Goal: Information Seeking & Learning: Check status

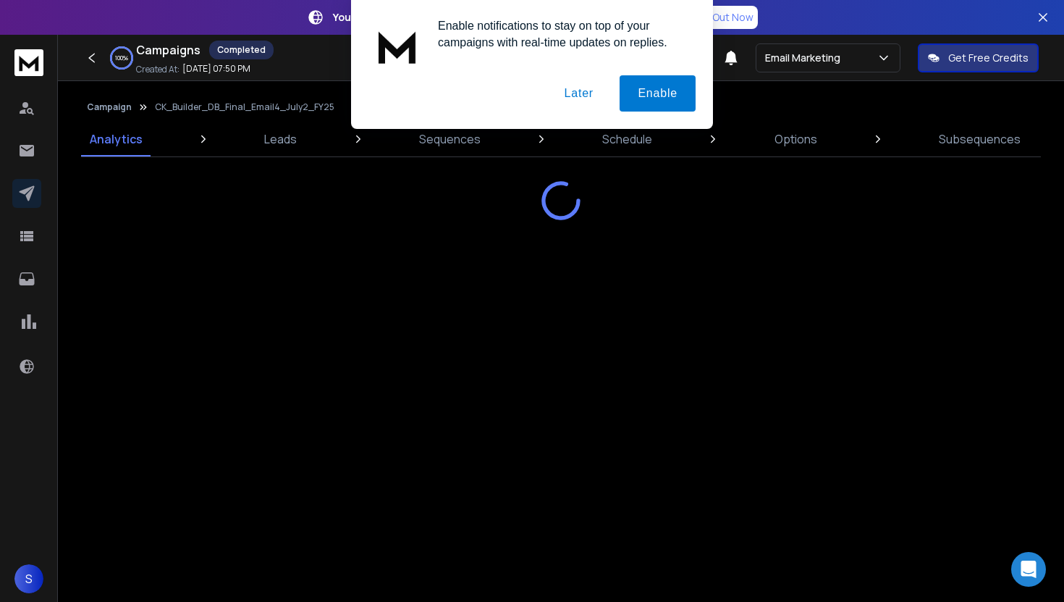
click at [575, 87] on button "Later" at bounding box center [578, 93] width 65 height 36
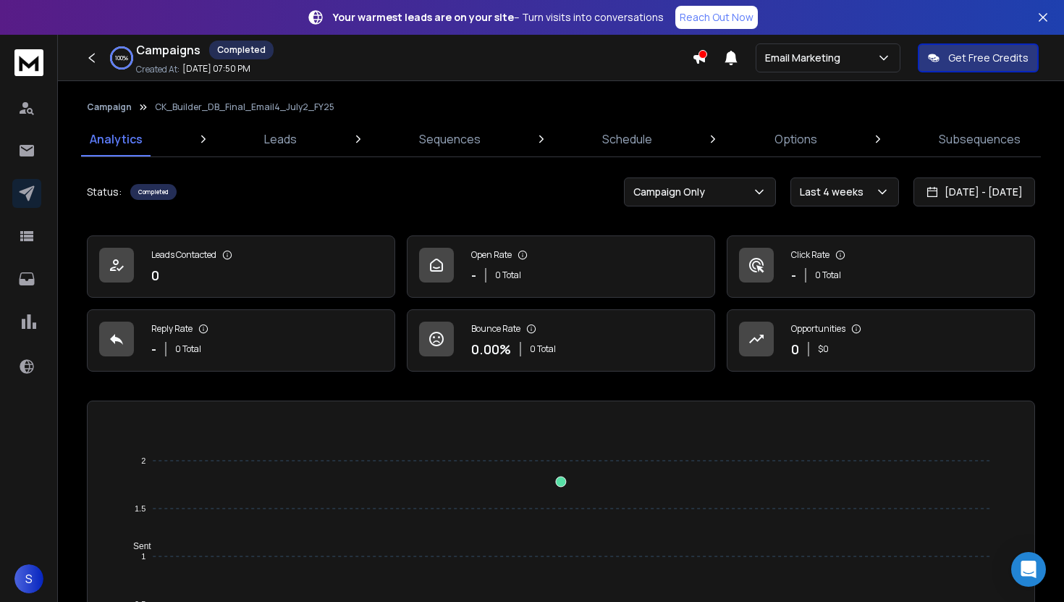
click at [113, 112] on button "Campaign" at bounding box center [109, 107] width 45 height 12
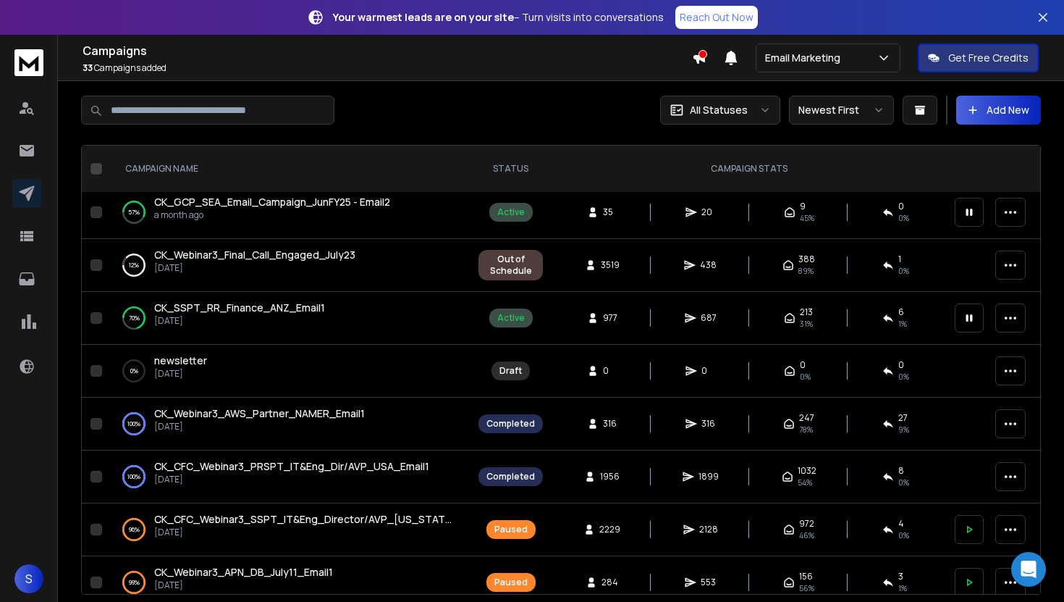
scroll to position [326, 0]
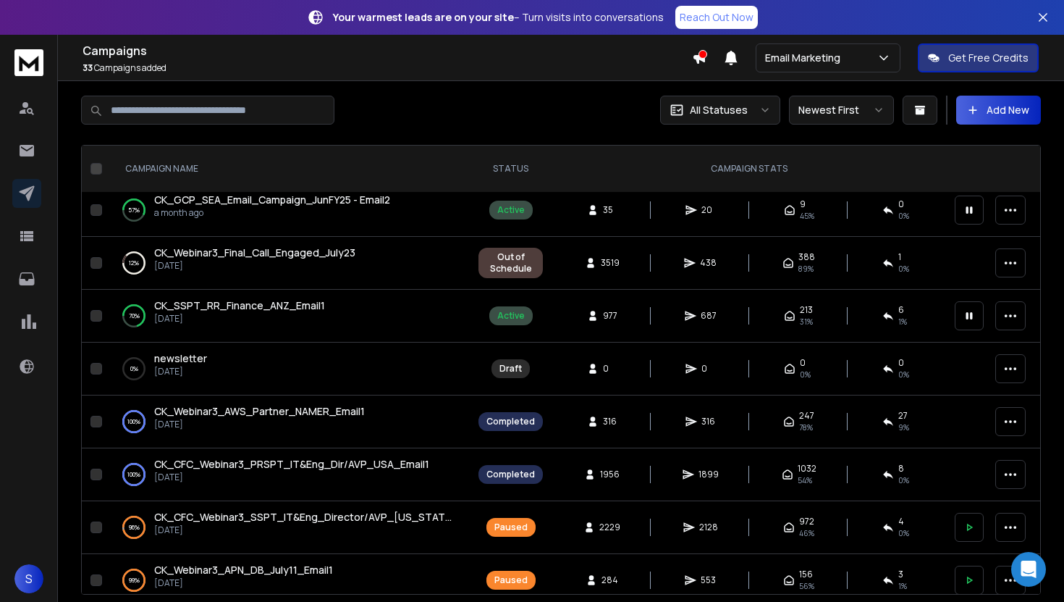
click at [259, 306] on span "CK_SSPT_RR_Finance_ANZ_Email1" at bounding box center [239, 305] width 171 height 14
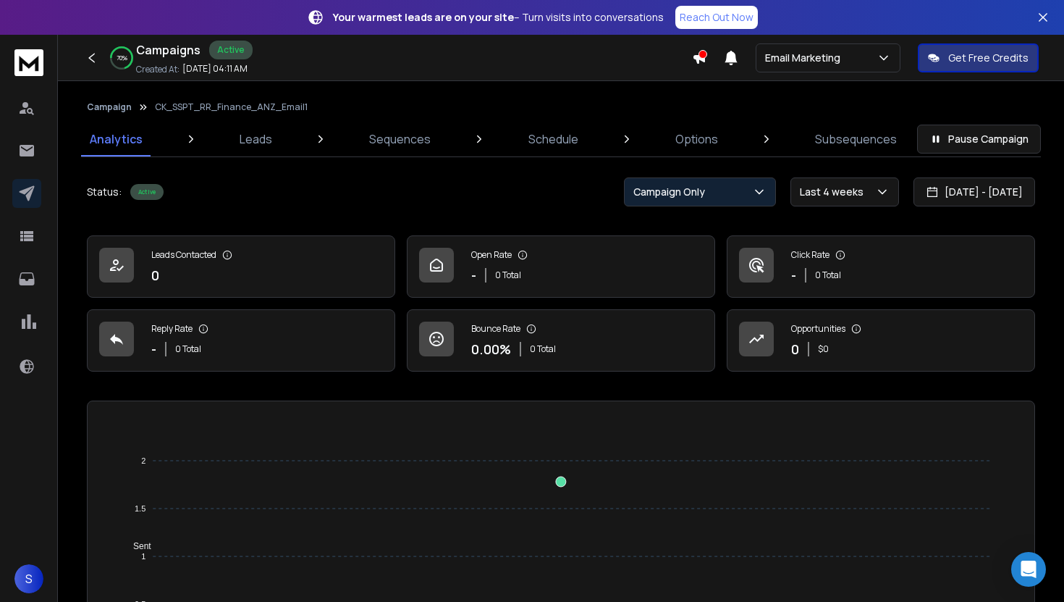
click at [659, 185] on p "Campaign Only" at bounding box center [671, 192] width 77 height 14
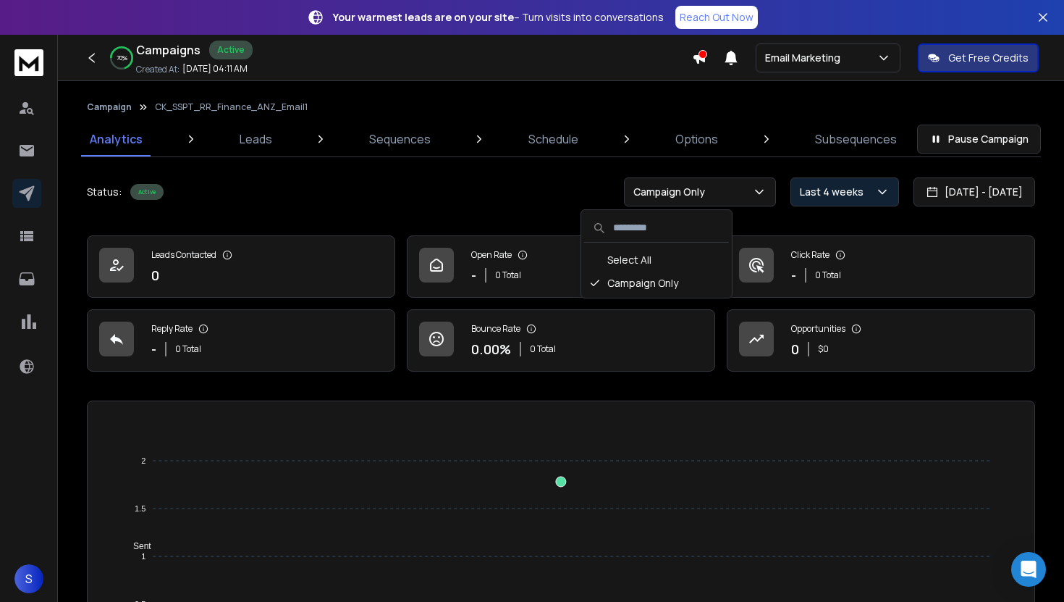
click at [791, 201] on button "Last 4 weeks" at bounding box center [845, 191] width 109 height 29
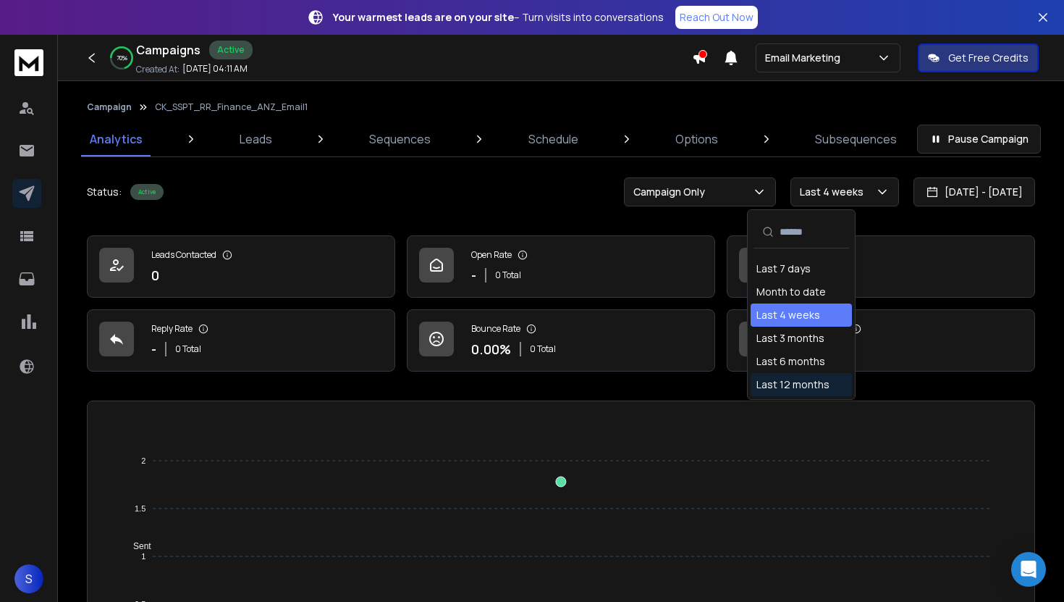
click at [780, 381] on div "Last 12 months" at bounding box center [793, 384] width 73 height 14
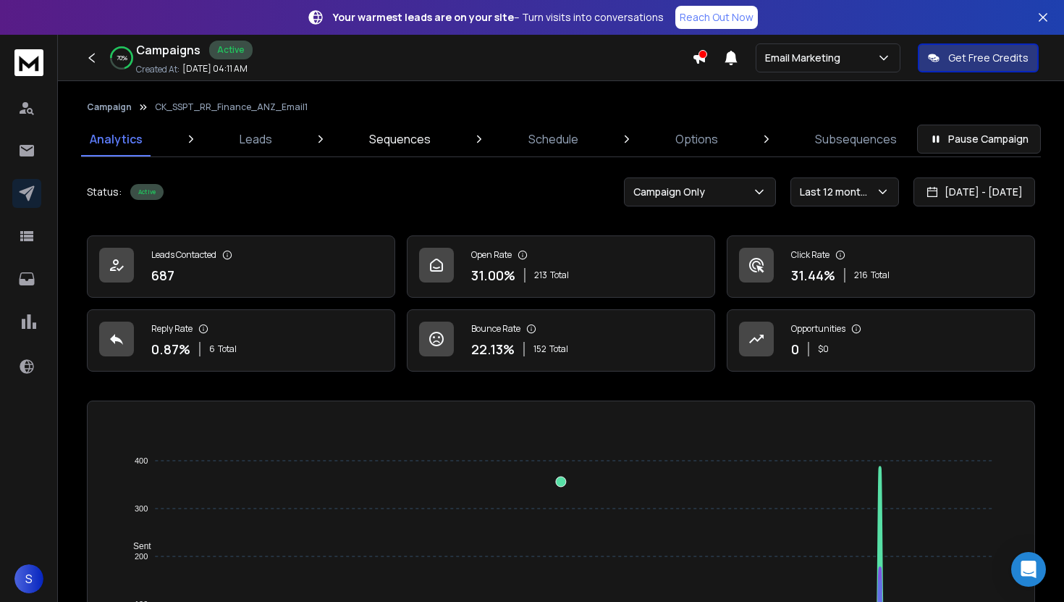
click at [406, 147] on p "Sequences" at bounding box center [400, 138] width 62 height 17
click at [391, 125] on link "Sequences" at bounding box center [400, 139] width 79 height 35
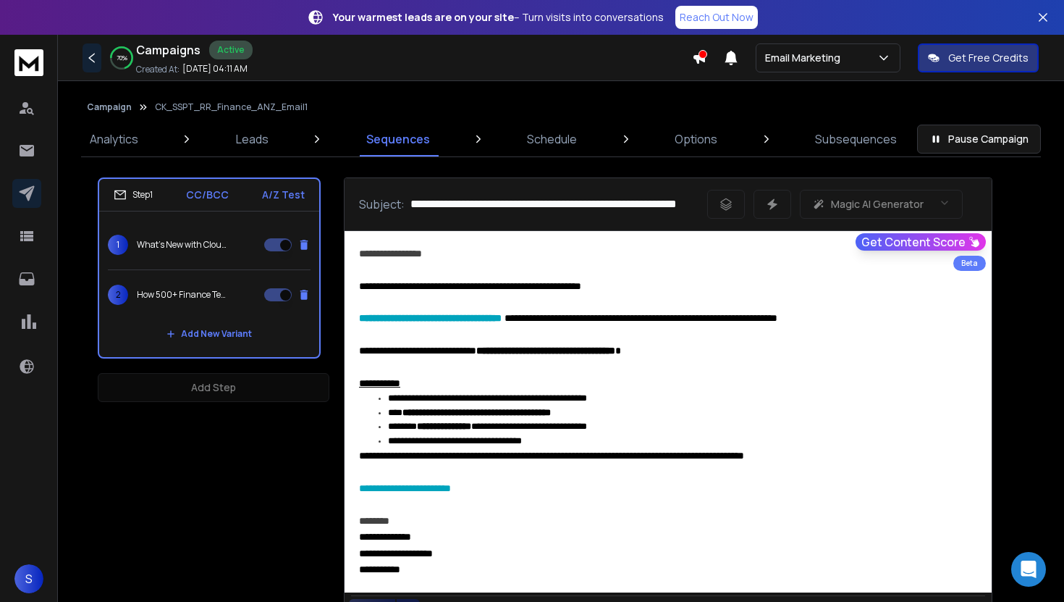
click at [98, 56] on button at bounding box center [92, 57] width 19 height 29
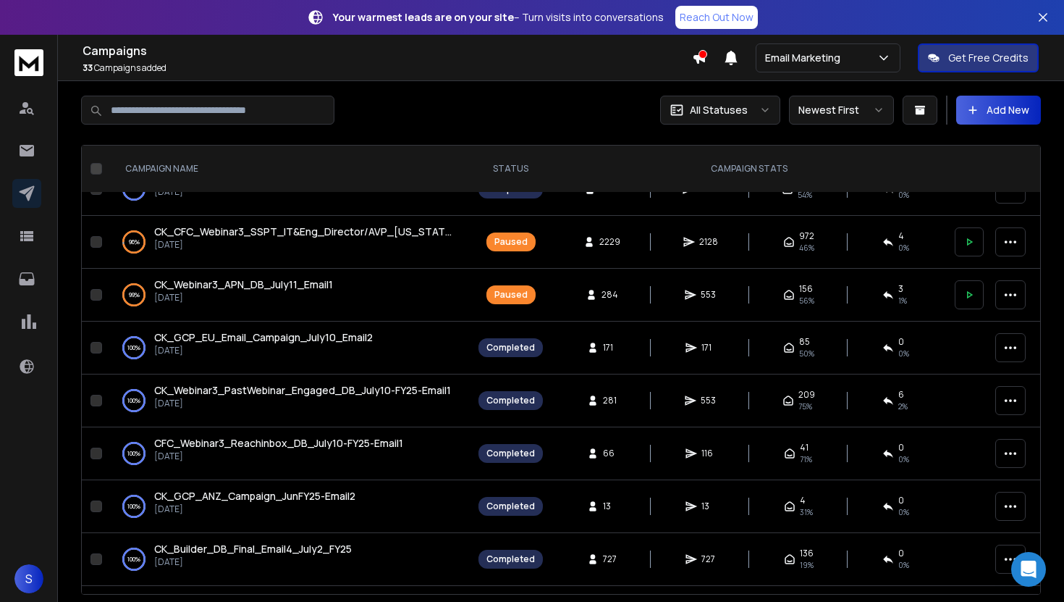
scroll to position [615, 0]
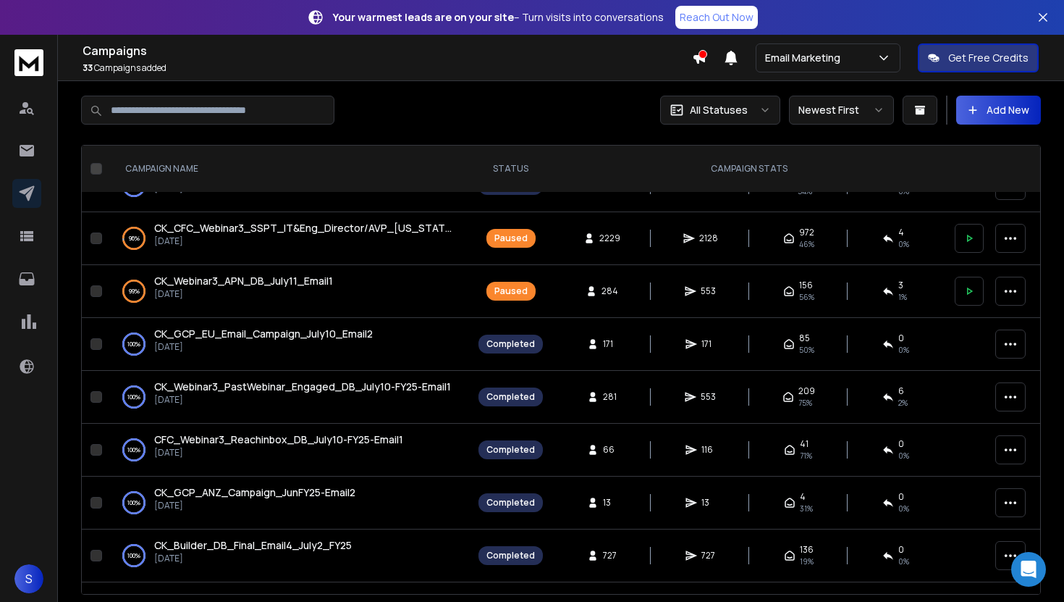
click at [226, 117] on input at bounding box center [207, 110] width 253 height 29
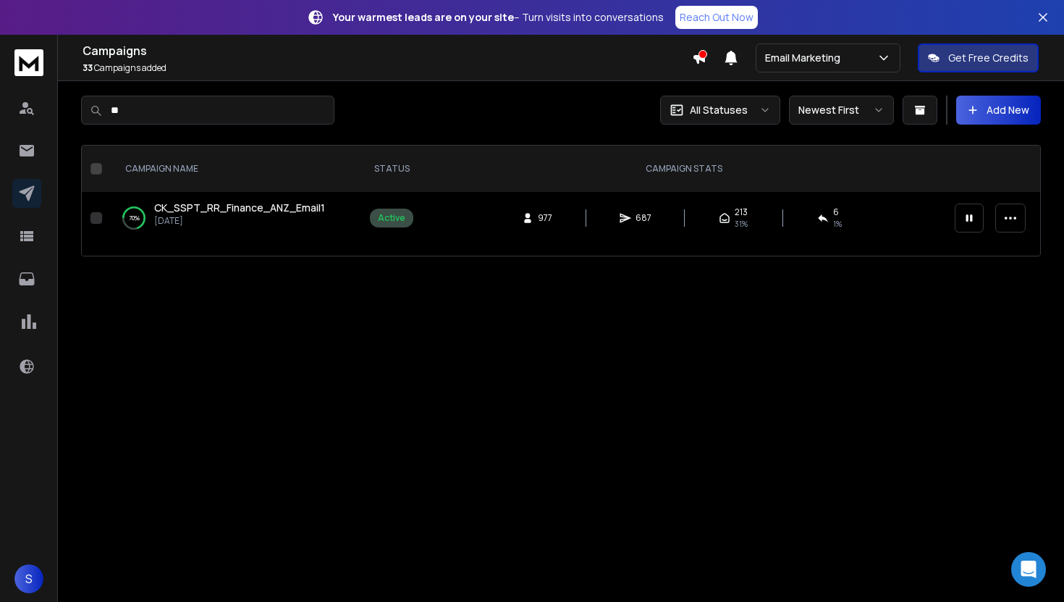
scroll to position [0, 0]
type input "**"
click at [291, 206] on span "CK_SSPT_RR_Finance_ANZ_Email1" at bounding box center [239, 208] width 171 height 14
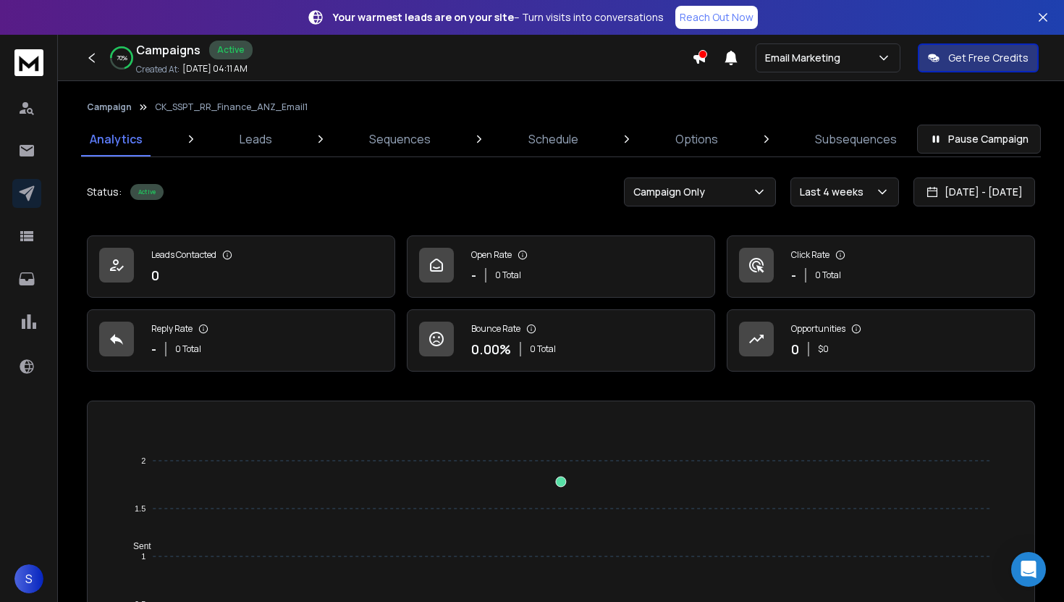
click at [114, 106] on button "Campaign" at bounding box center [109, 107] width 45 height 12
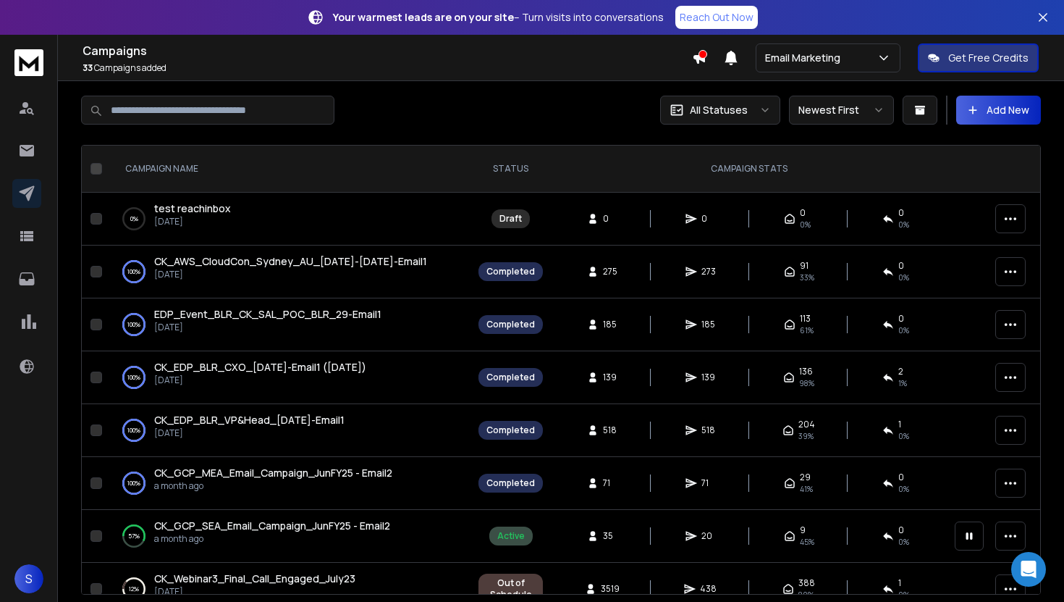
click at [216, 105] on input at bounding box center [207, 110] width 253 height 29
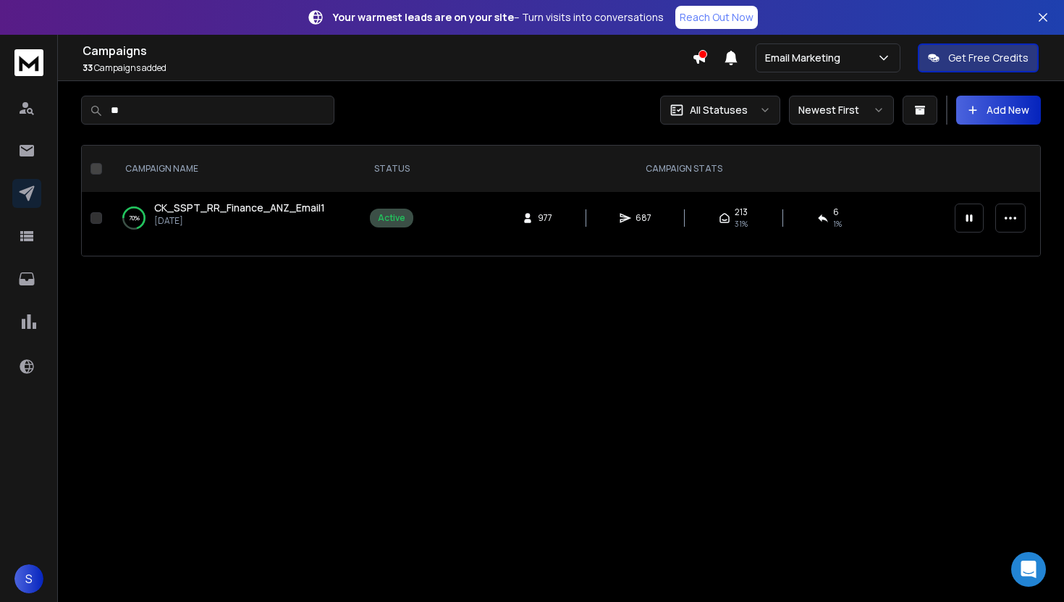
type input "**"
click at [250, 214] on span "CK_SSPT_RR_Finance_ANZ_Email1" at bounding box center [239, 208] width 171 height 14
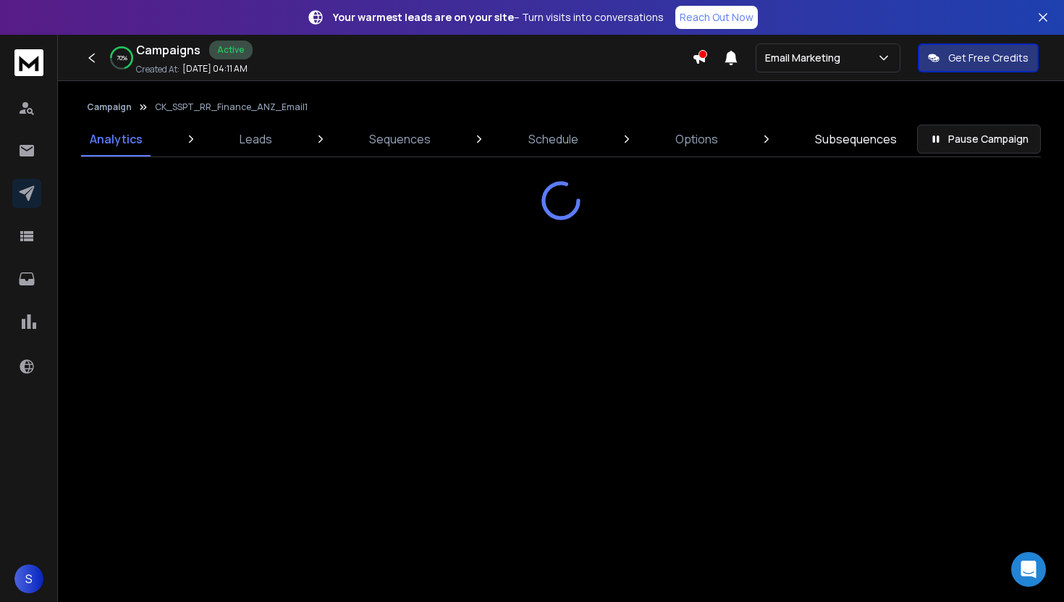
click at [831, 144] on p "Subsequences" at bounding box center [856, 138] width 82 height 17
click at [840, 143] on p "Subsequences" at bounding box center [854, 138] width 85 height 17
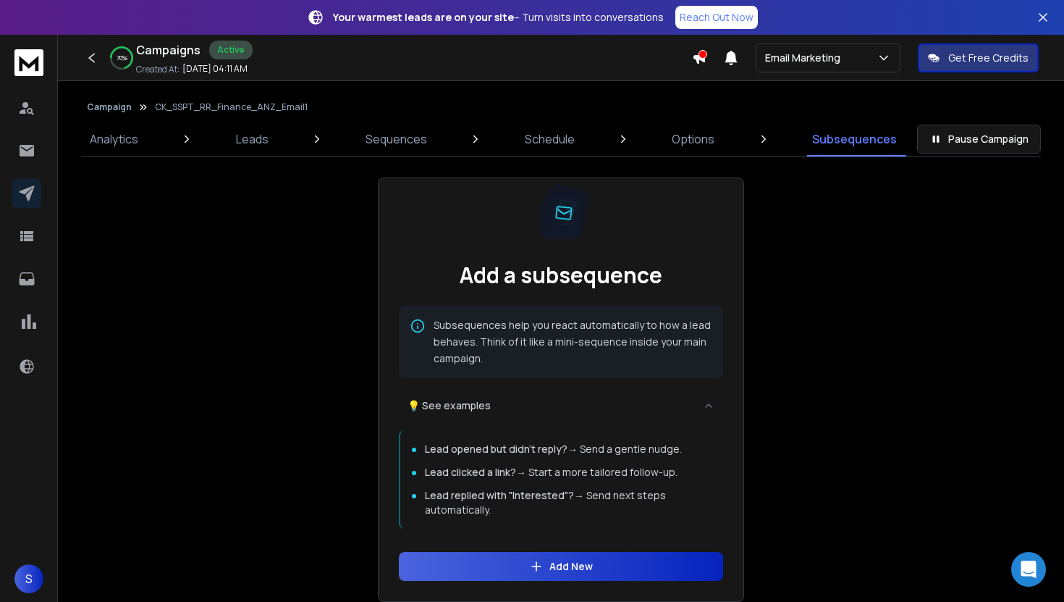
click at [119, 106] on button "Campaign" at bounding box center [109, 107] width 45 height 12
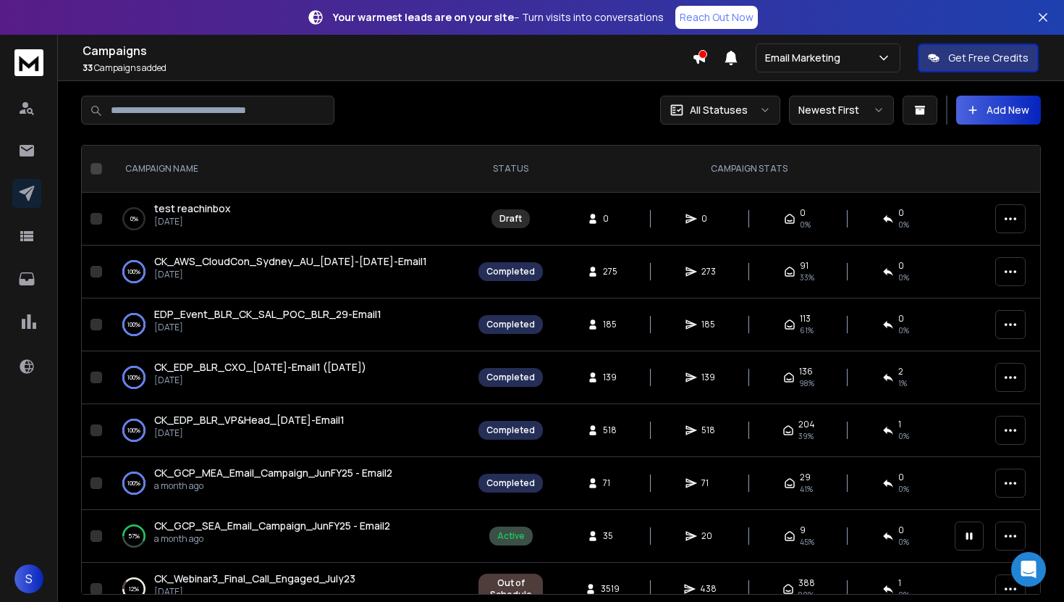
click at [225, 119] on input at bounding box center [207, 110] width 253 height 29
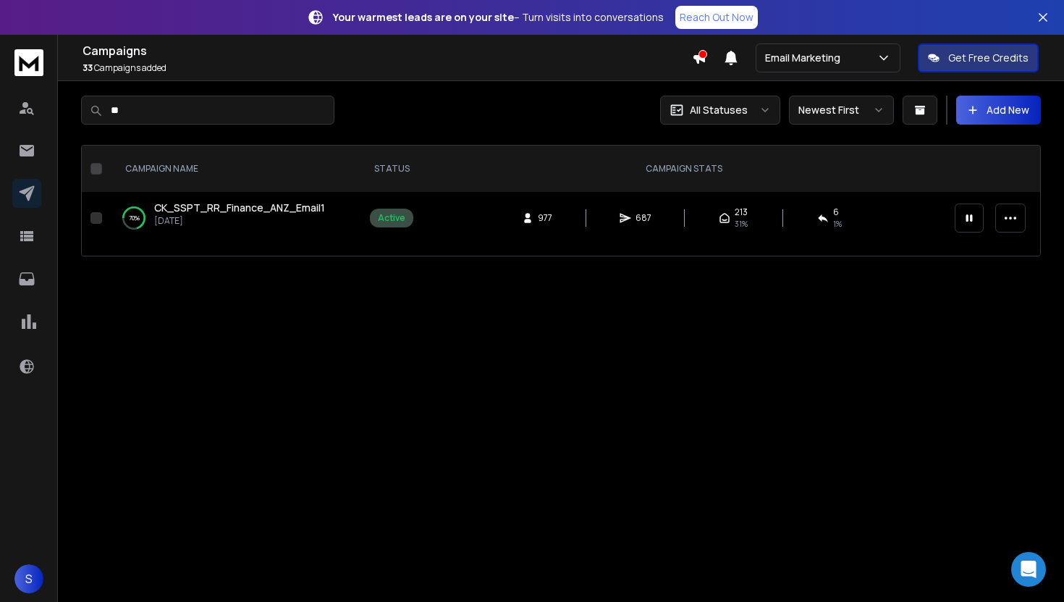
type input "**"
click at [249, 204] on span "CK_SSPT_RR_Finance_ANZ_Email1" at bounding box center [239, 208] width 171 height 14
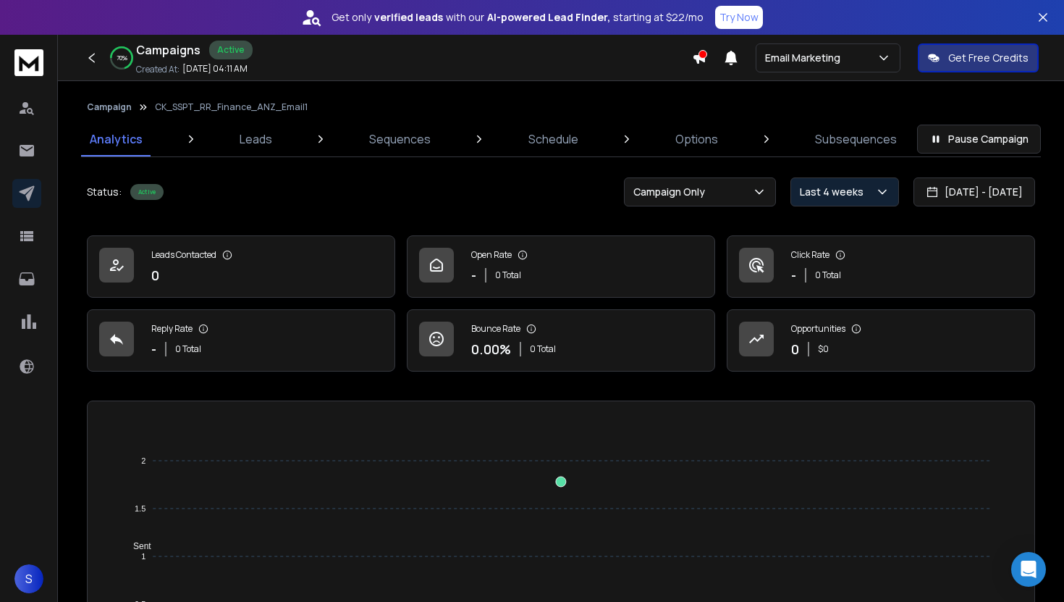
click at [808, 193] on p "Last 4 weeks" at bounding box center [835, 192] width 70 height 14
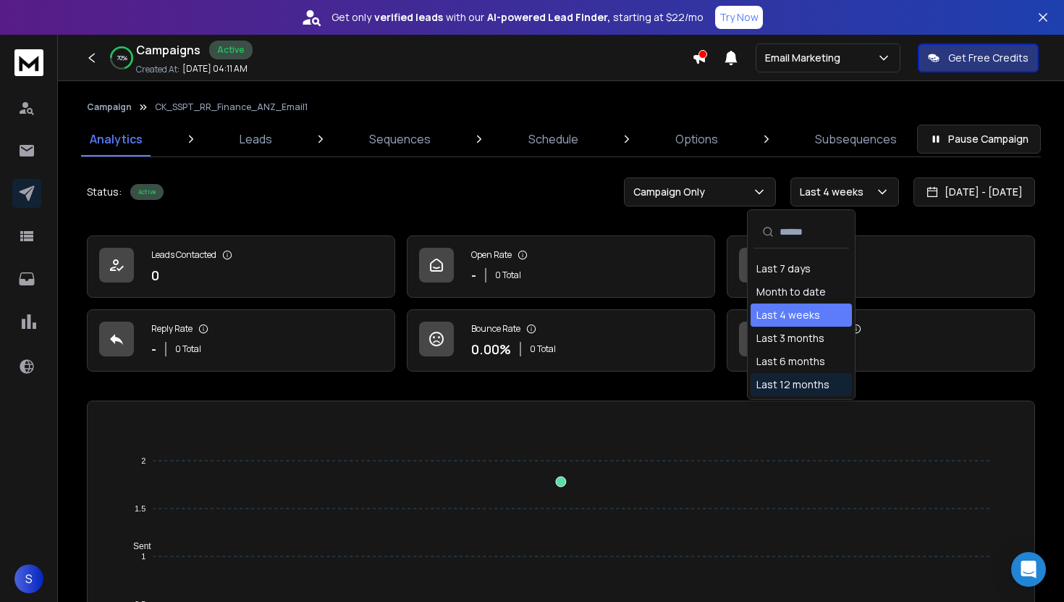
click at [783, 389] on div "Last 12 months" at bounding box center [793, 384] width 73 height 14
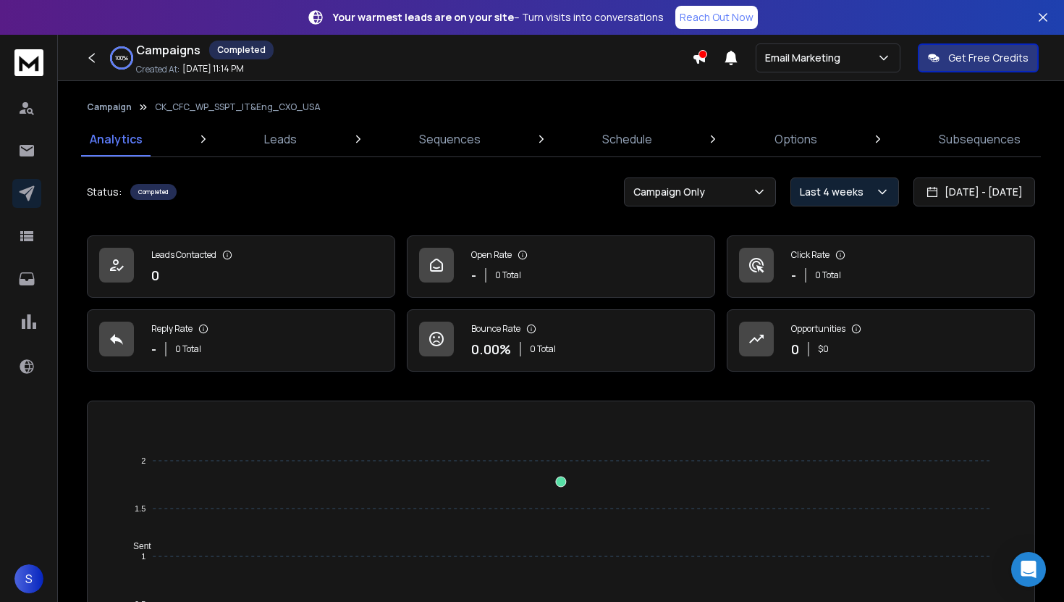
click at [817, 188] on p "Last 4 weeks" at bounding box center [835, 192] width 70 height 14
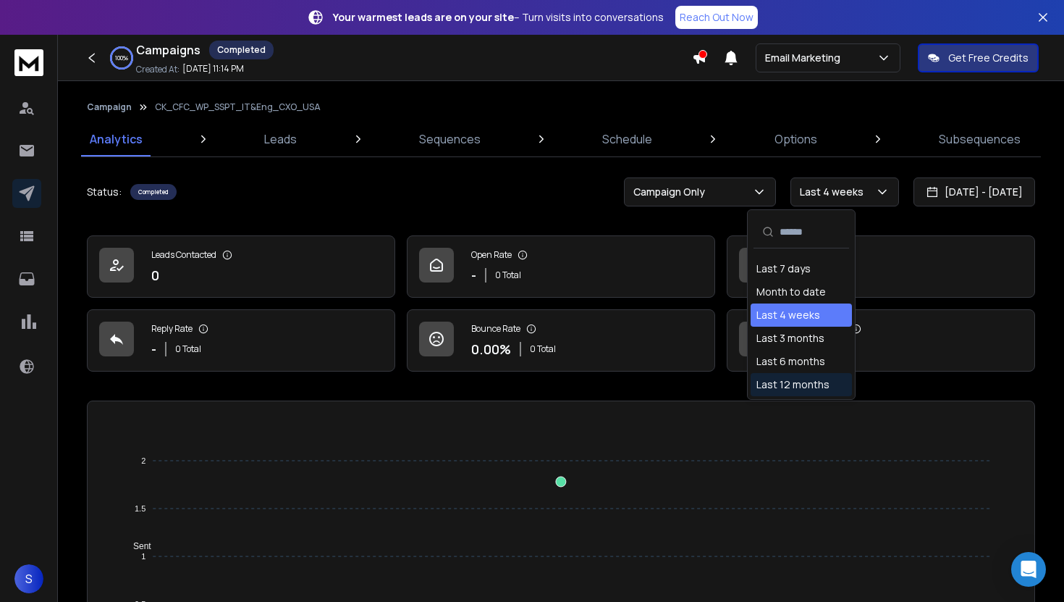
click at [809, 384] on div "Last 12 months" at bounding box center [793, 384] width 73 height 14
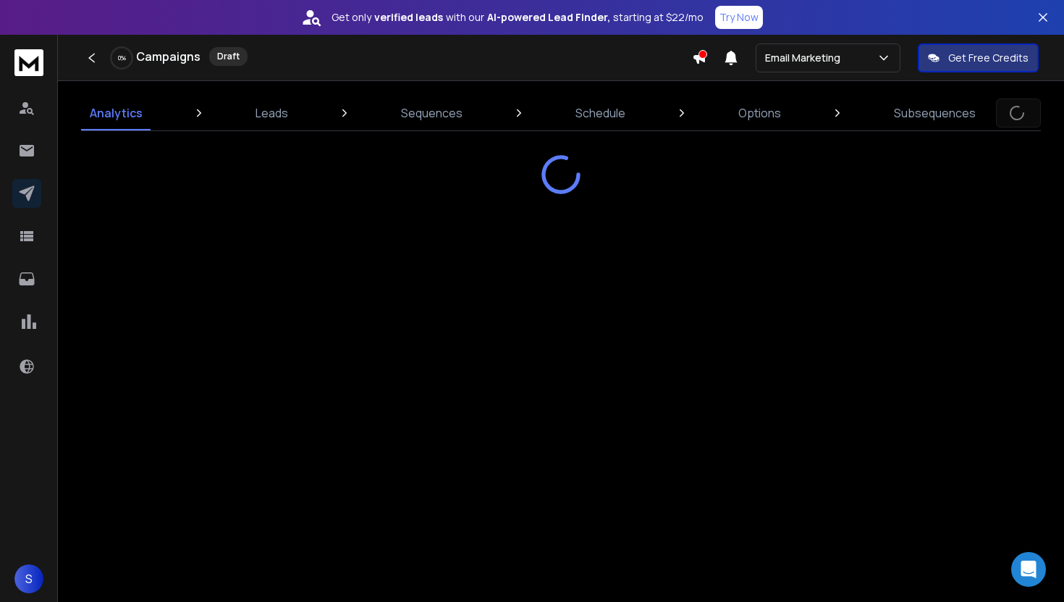
click at [1040, 14] on icon at bounding box center [1043, 17] width 9 height 9
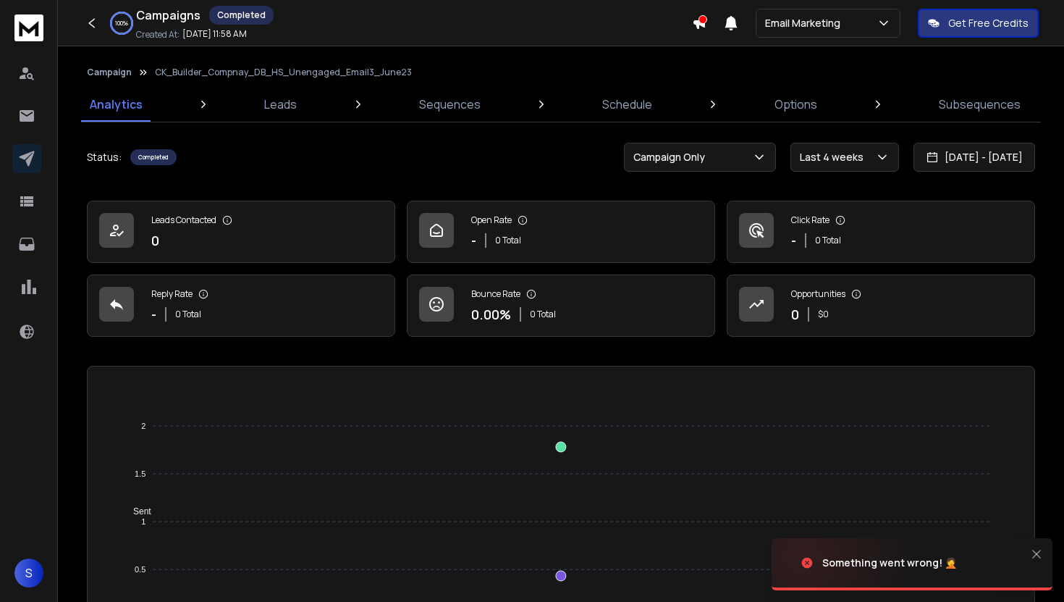
click at [806, 565] on icon "Notifications (F8)" at bounding box center [807, 562] width 11 height 11
click at [1040, 554] on icon "Notifications (F8)" at bounding box center [1037, 554] width 14 height 14
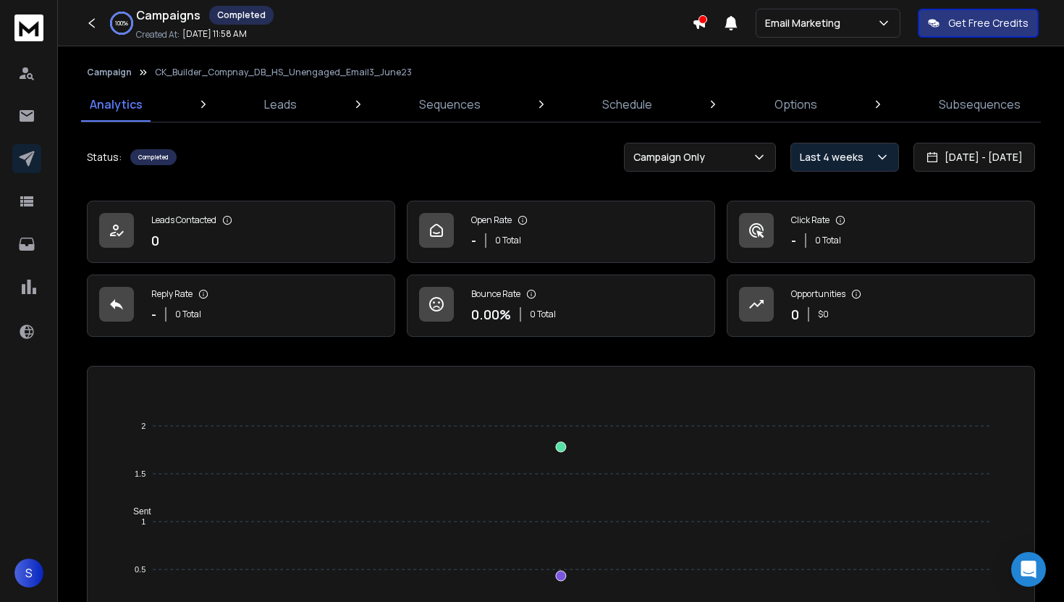
click at [825, 164] on button "Last 4 weeks" at bounding box center [845, 157] width 109 height 29
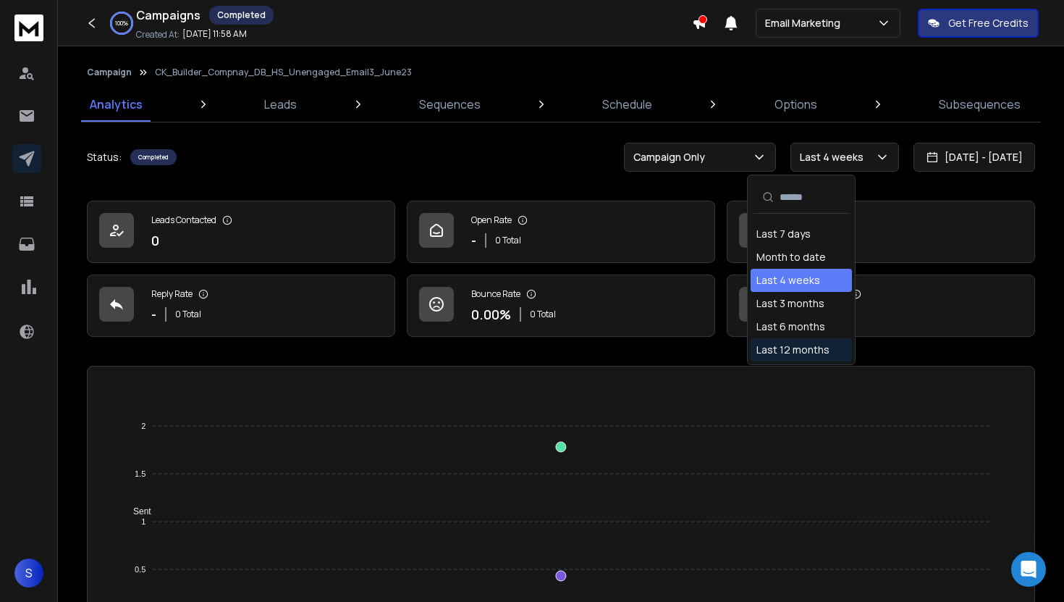
click at [791, 349] on div "Last 12 months" at bounding box center [793, 349] width 73 height 14
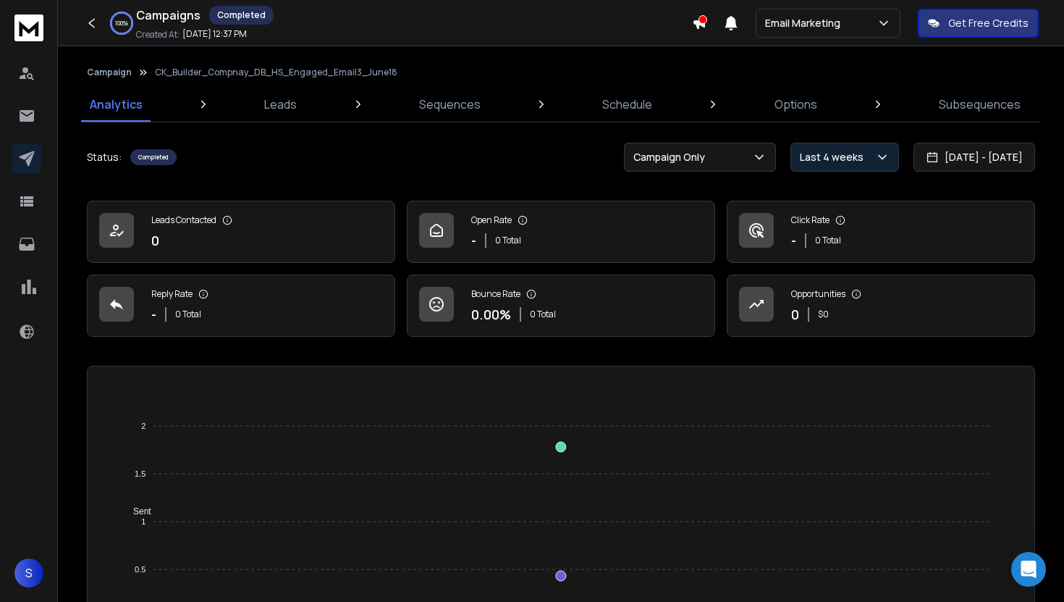
click at [875, 156] on icon "button" at bounding box center [882, 157] width 14 height 14
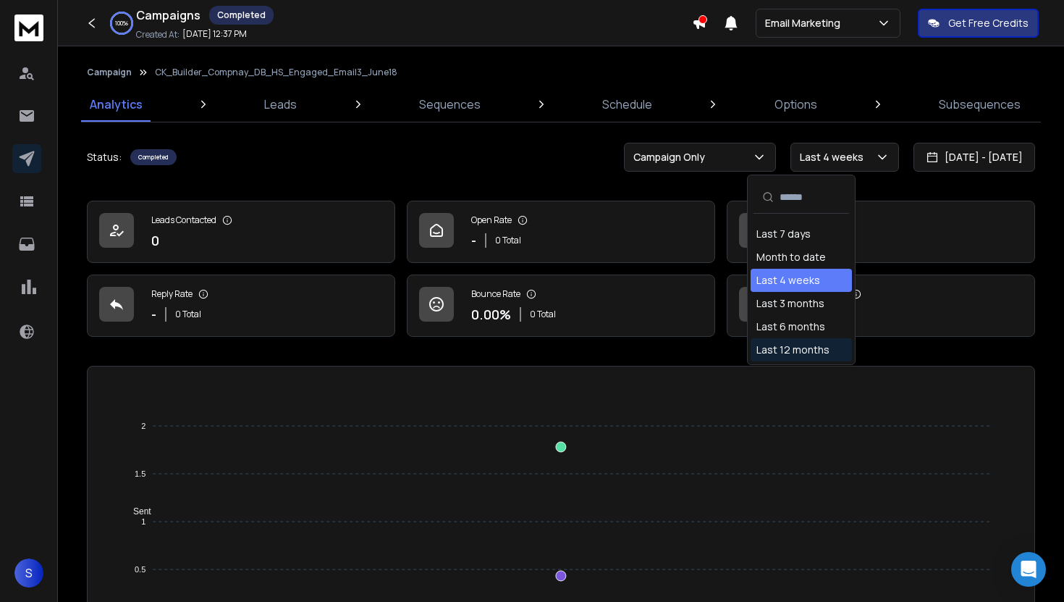
click at [796, 351] on div "Last 12 months" at bounding box center [793, 349] width 73 height 14
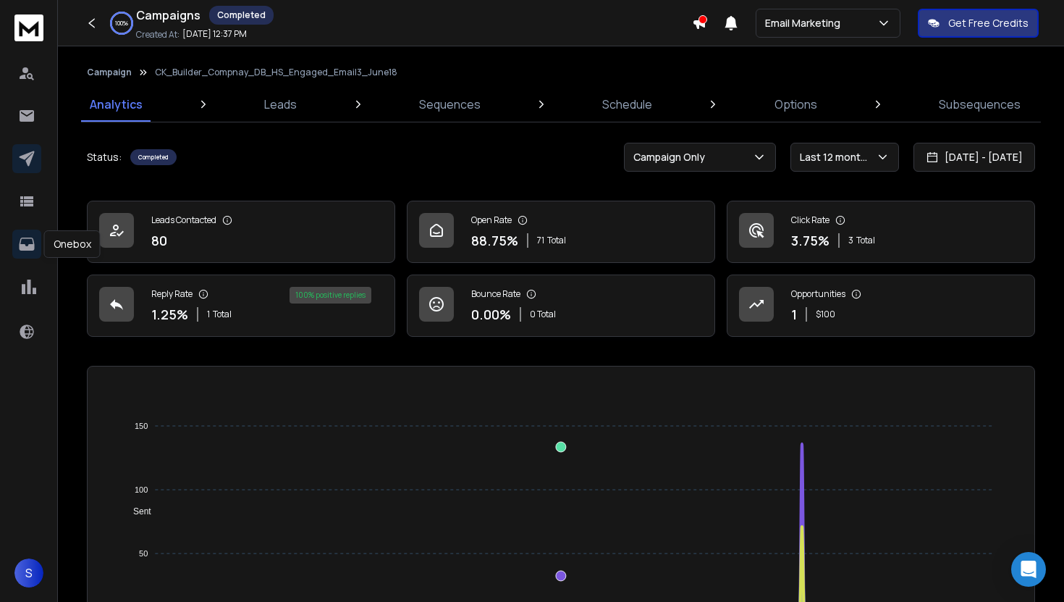
click at [30, 240] on icon at bounding box center [26, 243] width 17 height 17
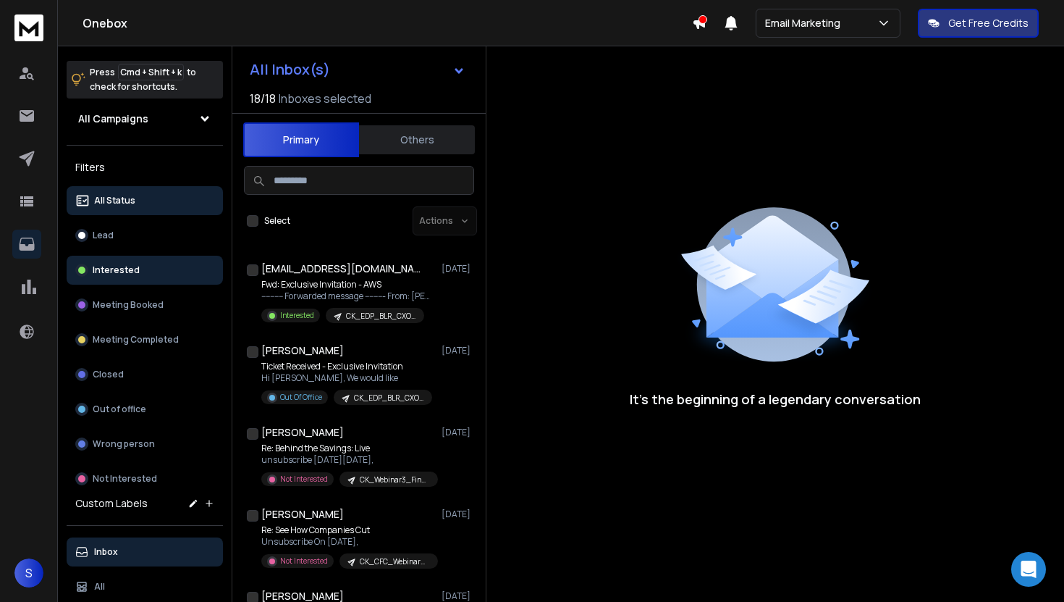
click at [122, 264] on p "Interested" at bounding box center [116, 270] width 47 height 12
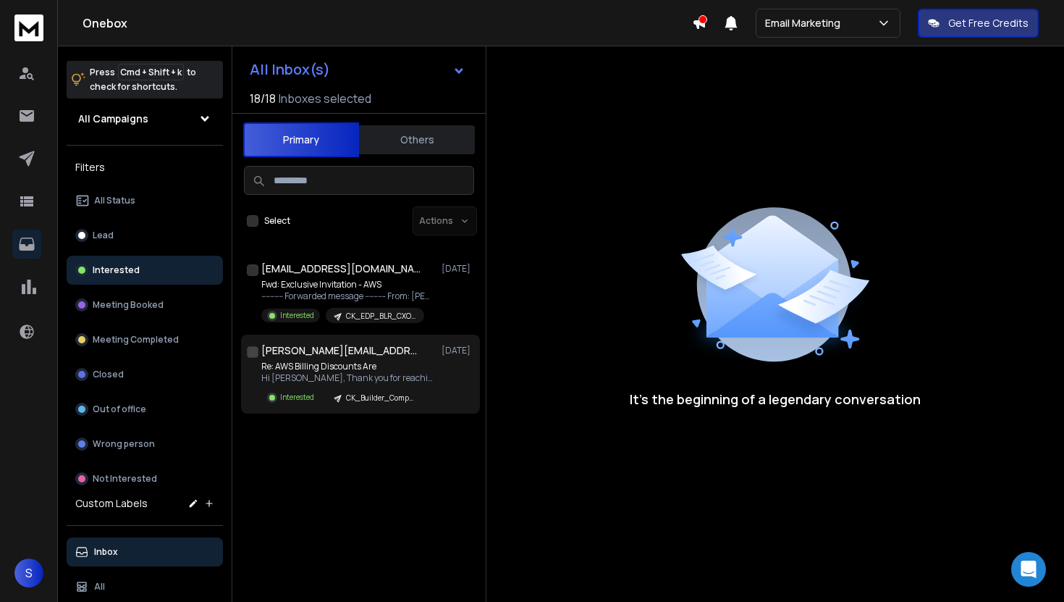
click at [306, 376] on p "Hi Sujal, Thank you for reaching" at bounding box center [348, 378] width 174 height 12
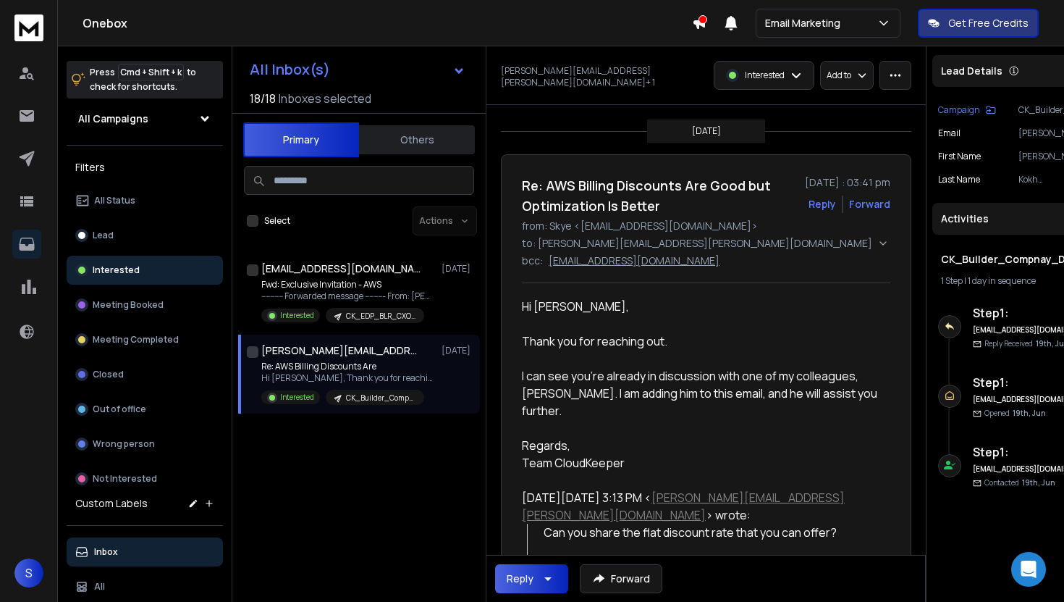
click at [961, 135] on p "Email" at bounding box center [949, 133] width 22 height 12
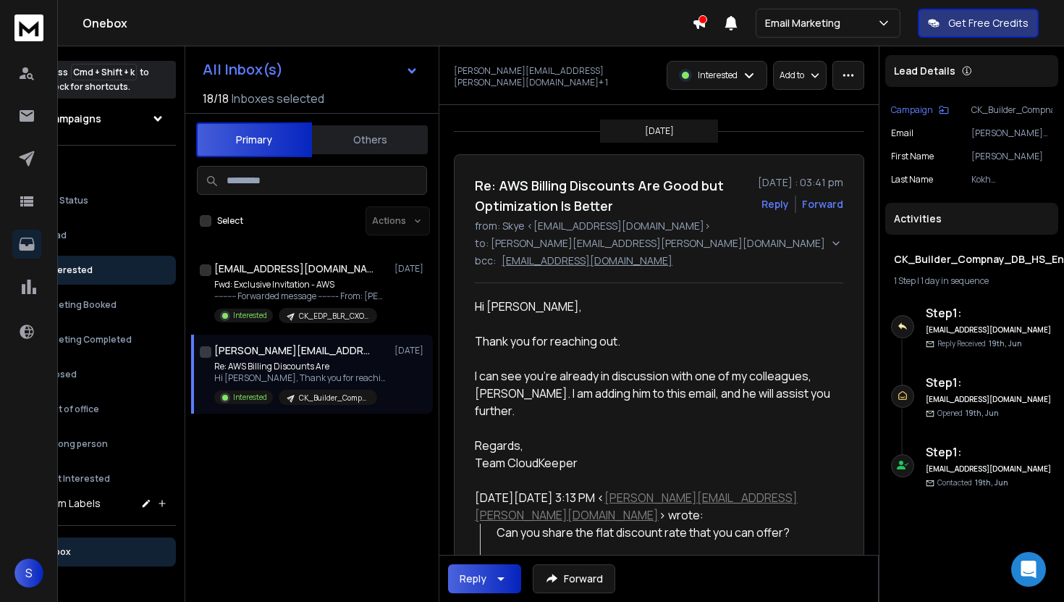
scroll to position [0, 96]
click at [961, 259] on h1 "CK_Builder_Compnay_DB_HS_Engaged_Email3_June18" at bounding box center [972, 259] width 156 height 14
copy h1 "CK_Builder_Compnay_DB_HS_Engaged_Email3_June18"
click at [27, 117] on icon at bounding box center [27, 116] width 14 height 12
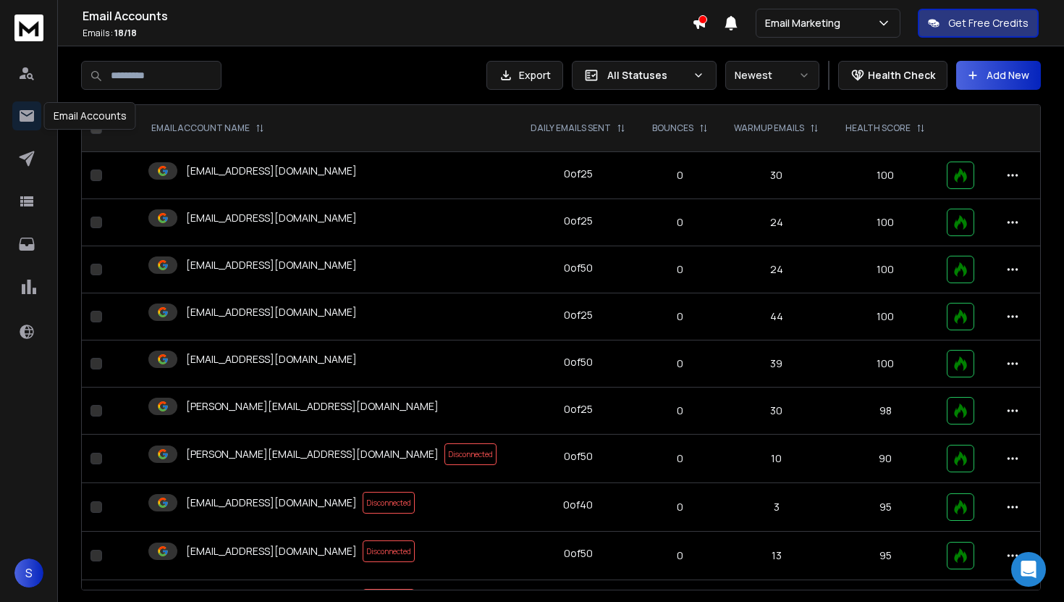
click at [177, 62] on input at bounding box center [151, 75] width 140 height 29
paste input "**********"
type input "**********"
click at [19, 144] on link at bounding box center [26, 158] width 29 height 29
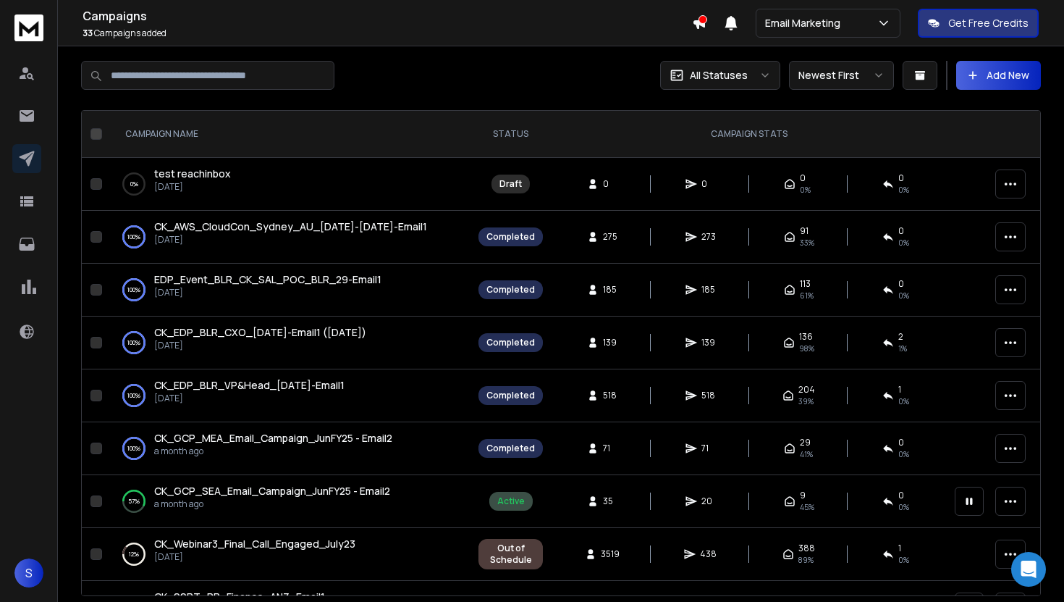
click at [224, 77] on input at bounding box center [207, 75] width 253 height 29
paste input "**********"
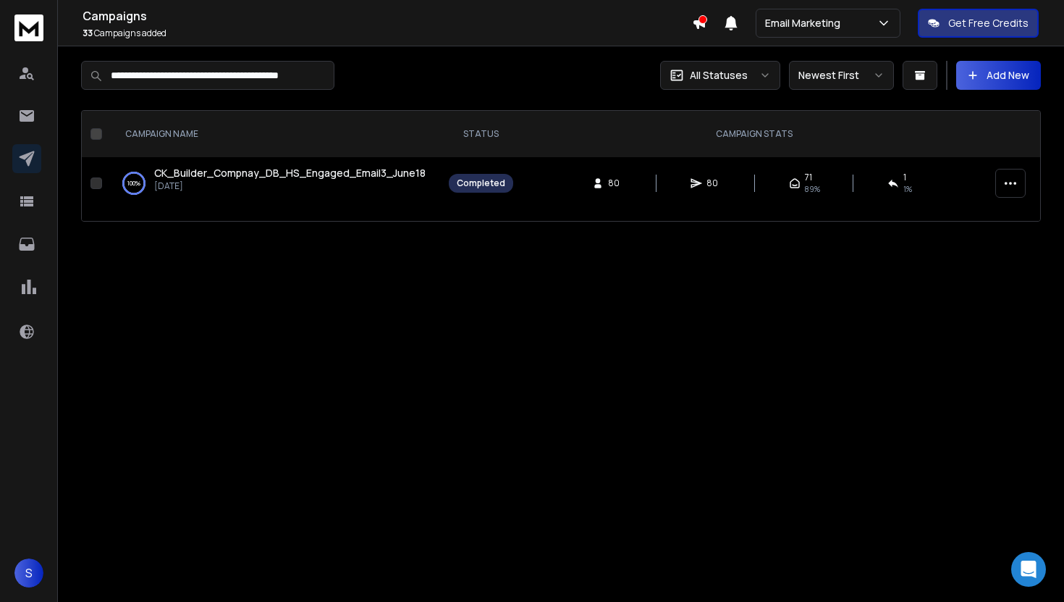
type input "**********"
click at [358, 176] on span "CK_Builder_Compnay_DB_HS_Engaged_Email3_June18" at bounding box center [289, 173] width 271 height 14
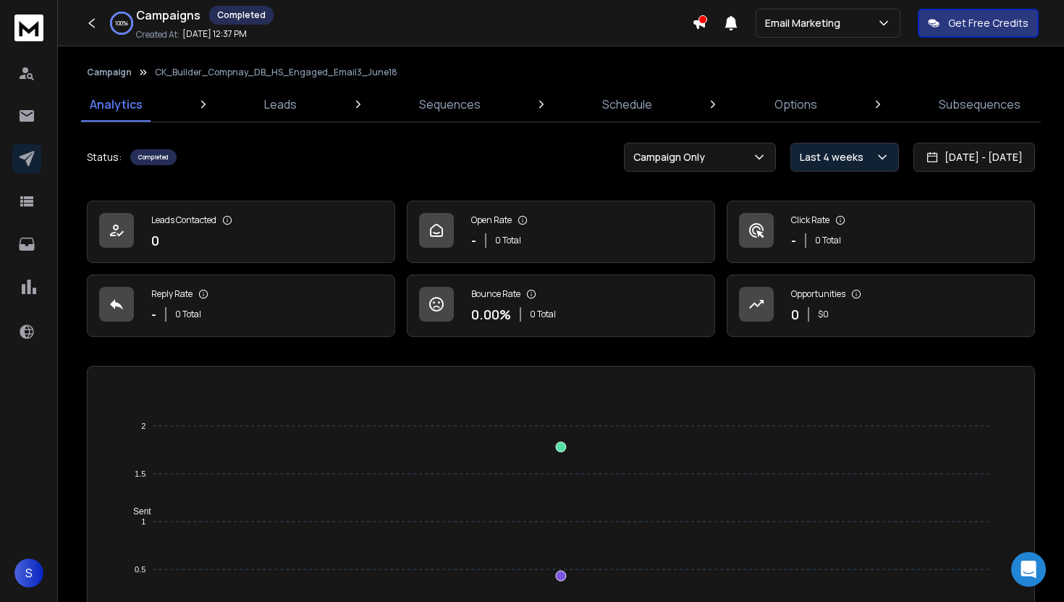
click at [822, 148] on button "Last 4 weeks" at bounding box center [845, 157] width 109 height 29
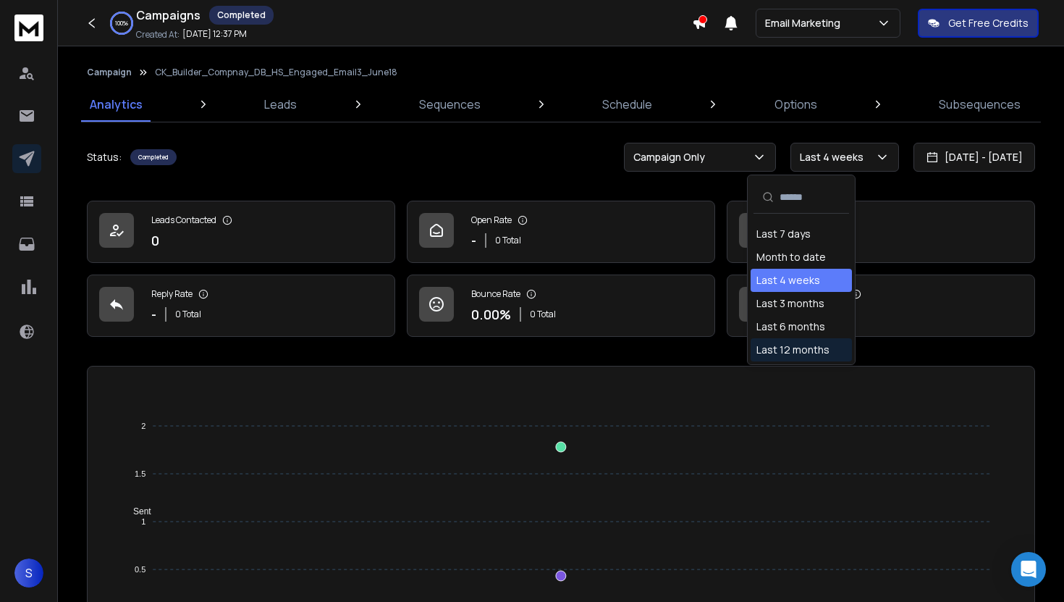
click at [788, 357] on div "Last 12 months" at bounding box center [801, 349] width 101 height 23
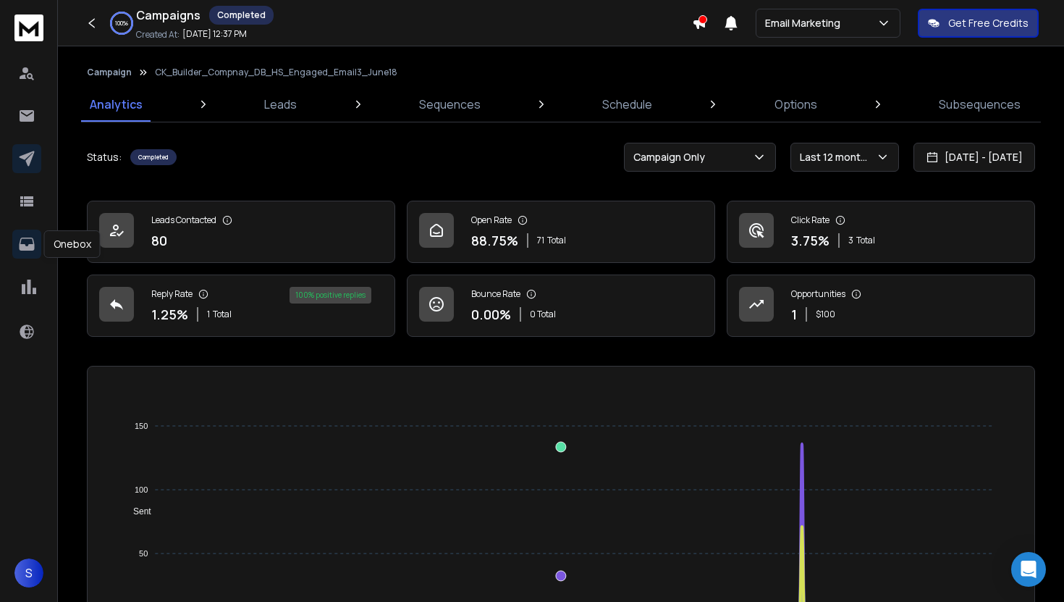
click at [20, 247] on icon at bounding box center [26, 243] width 15 height 13
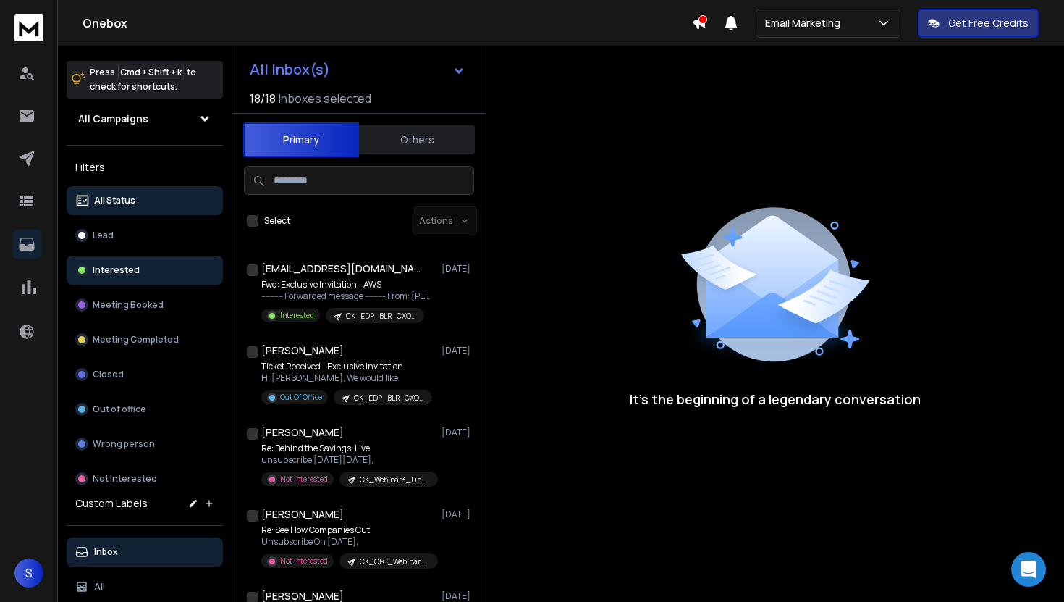
click at [145, 277] on button "Interested" at bounding box center [145, 270] width 156 height 29
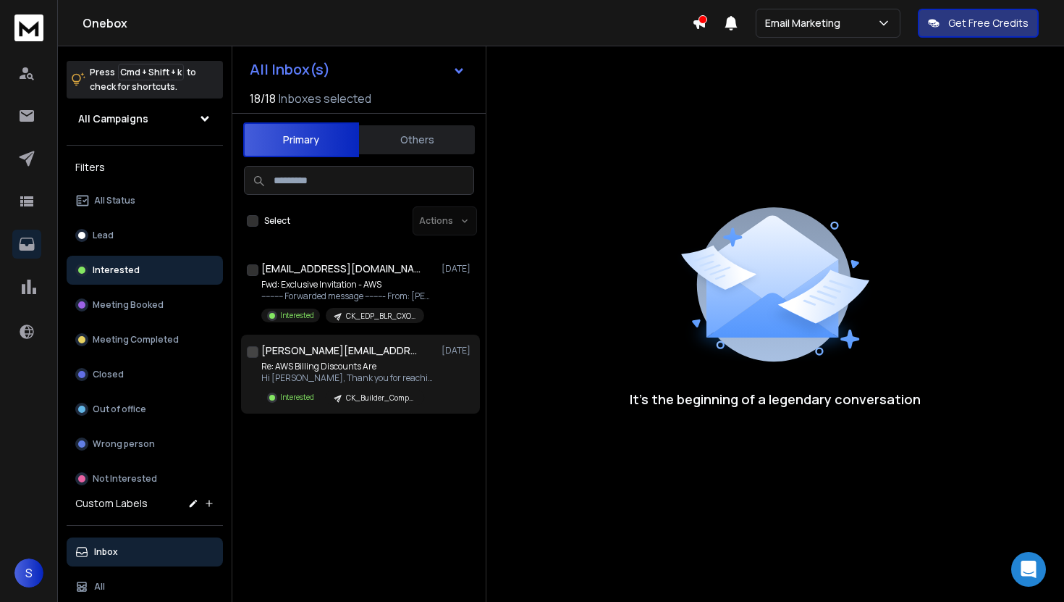
click at [361, 363] on p "Re: AWS Billing Discounts Are" at bounding box center [348, 367] width 174 height 12
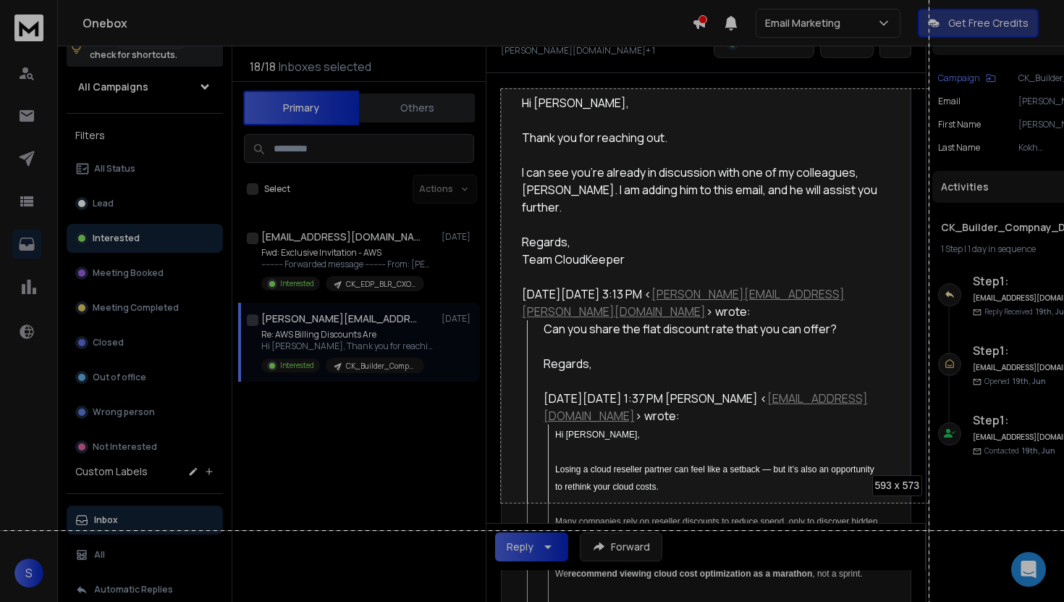
scroll to position [46, 0]
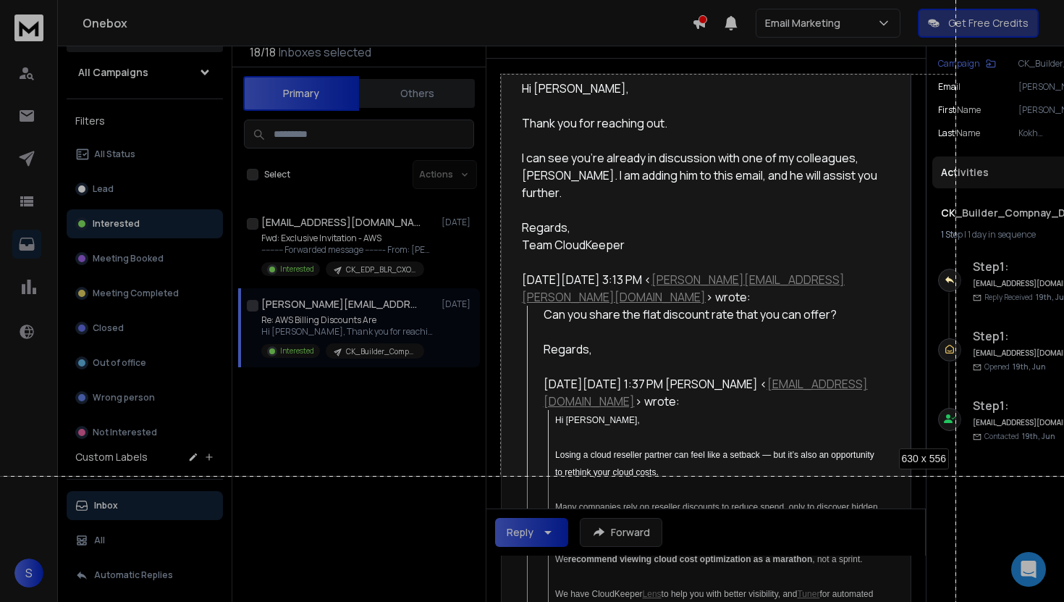
drag, startPoint x: 500, startPoint y: 120, endPoint x: 956, endPoint y: 476, distance: 578.3
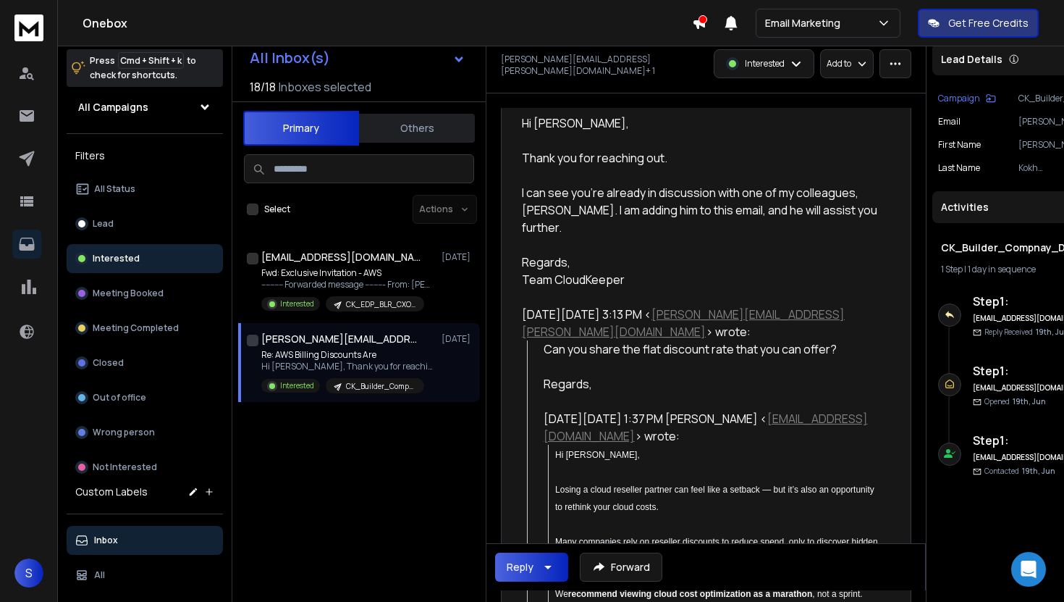
scroll to position [0, 0]
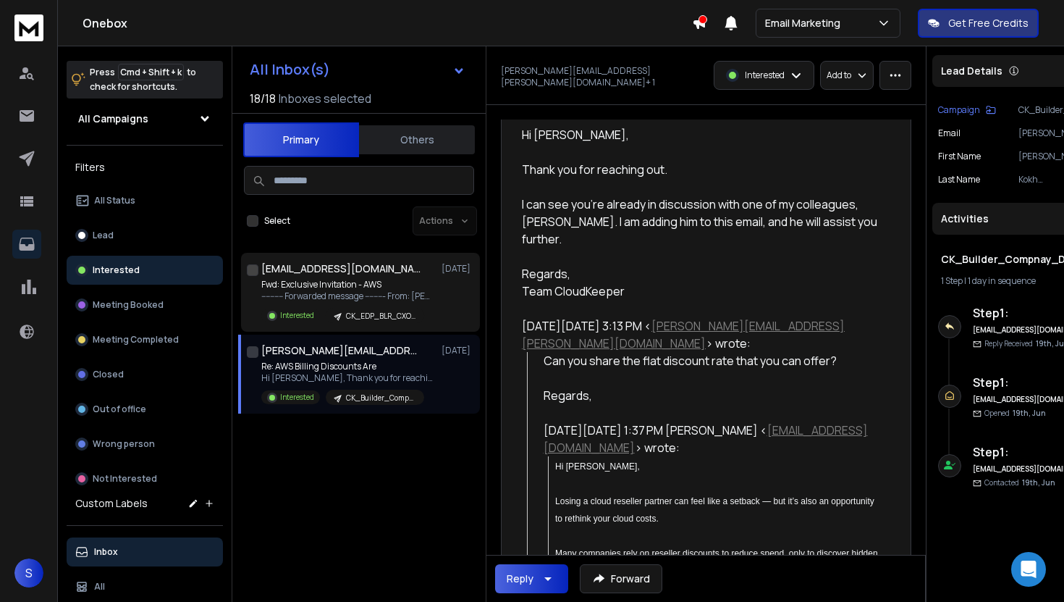
click at [358, 285] on p "Fwd: Exclusive Invitation - AWS" at bounding box center [348, 285] width 174 height 12
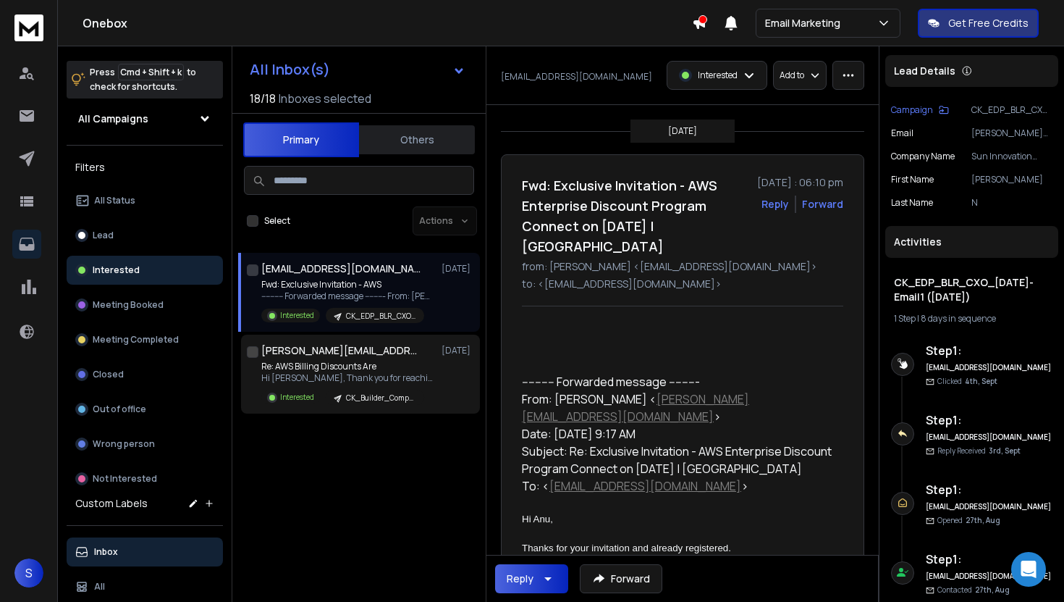
click at [352, 374] on p "Hi Sujal, Thank you for reaching" at bounding box center [348, 378] width 174 height 12
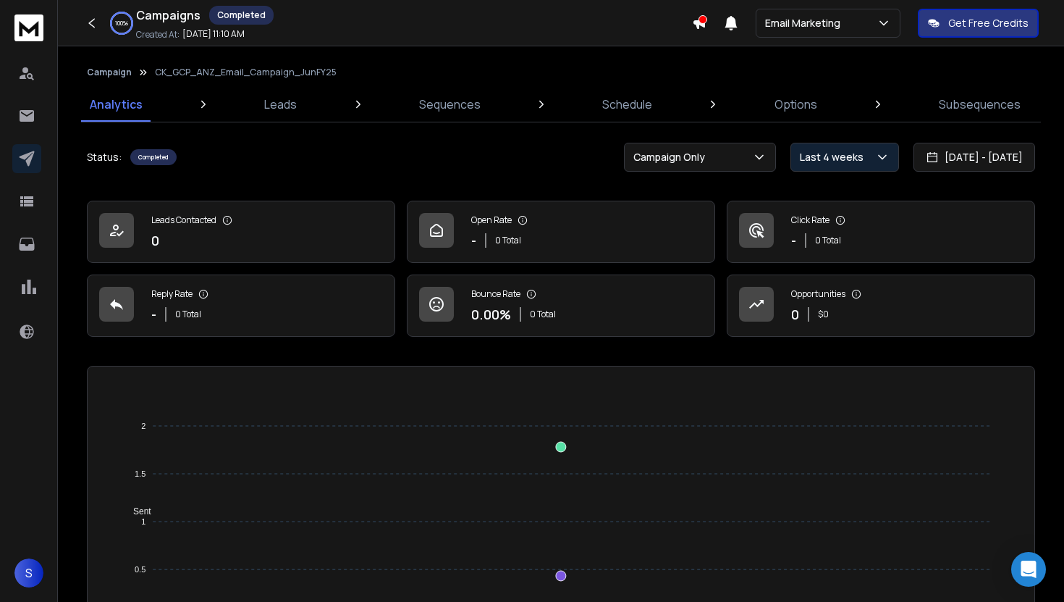
click at [822, 156] on p "Last 4 weeks" at bounding box center [835, 157] width 70 height 14
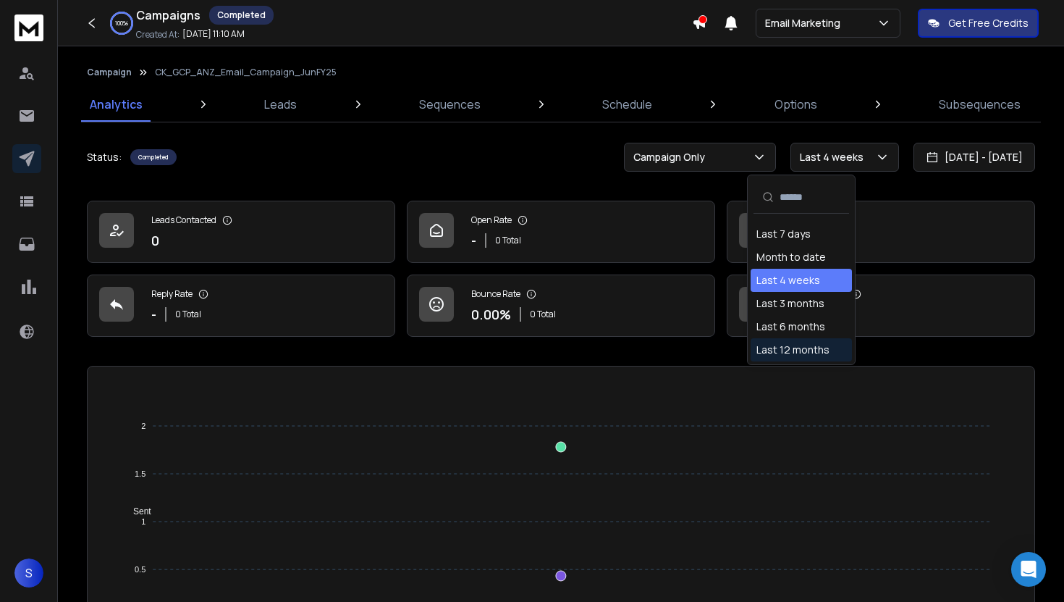
click at [802, 345] on div "Last 12 months" at bounding box center [793, 349] width 73 height 14
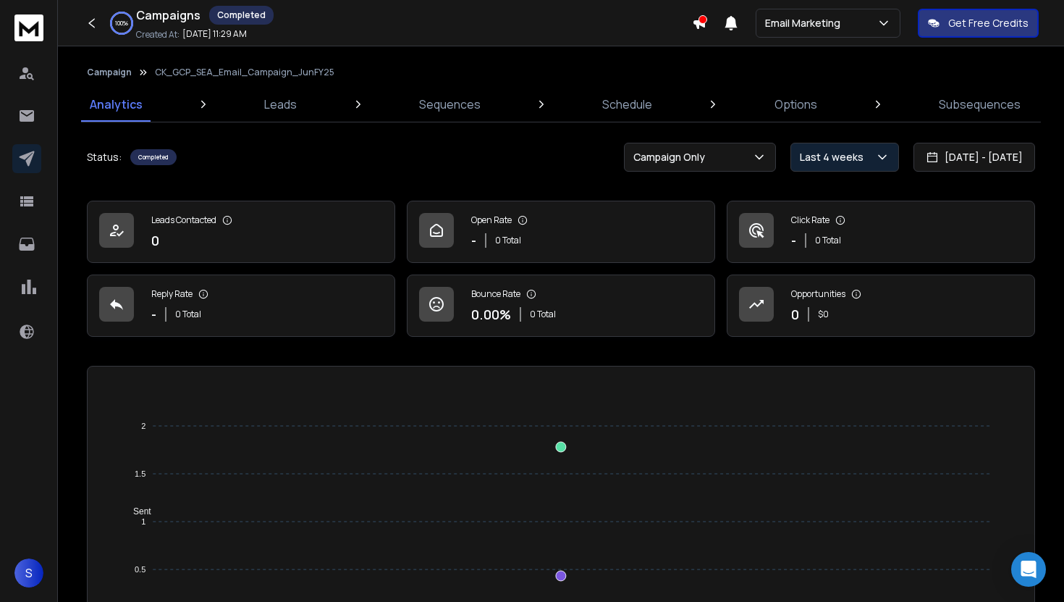
click at [800, 161] on p "Last 4 weeks" at bounding box center [835, 157] width 70 height 14
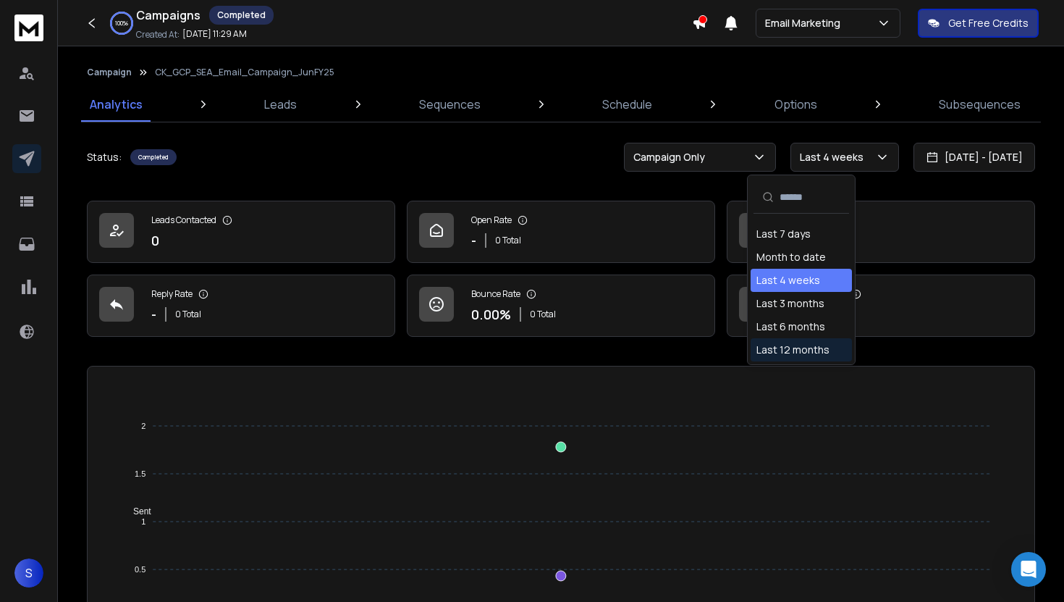
click at [794, 342] on div "Last 12 months" at bounding box center [793, 349] width 73 height 14
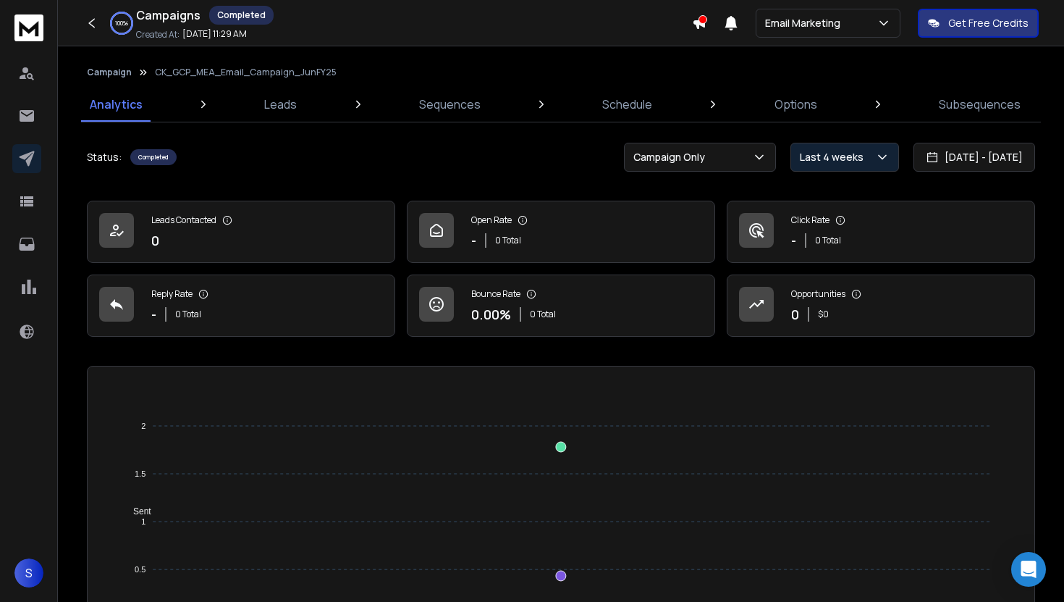
click at [807, 159] on p "Last 4 weeks" at bounding box center [835, 157] width 70 height 14
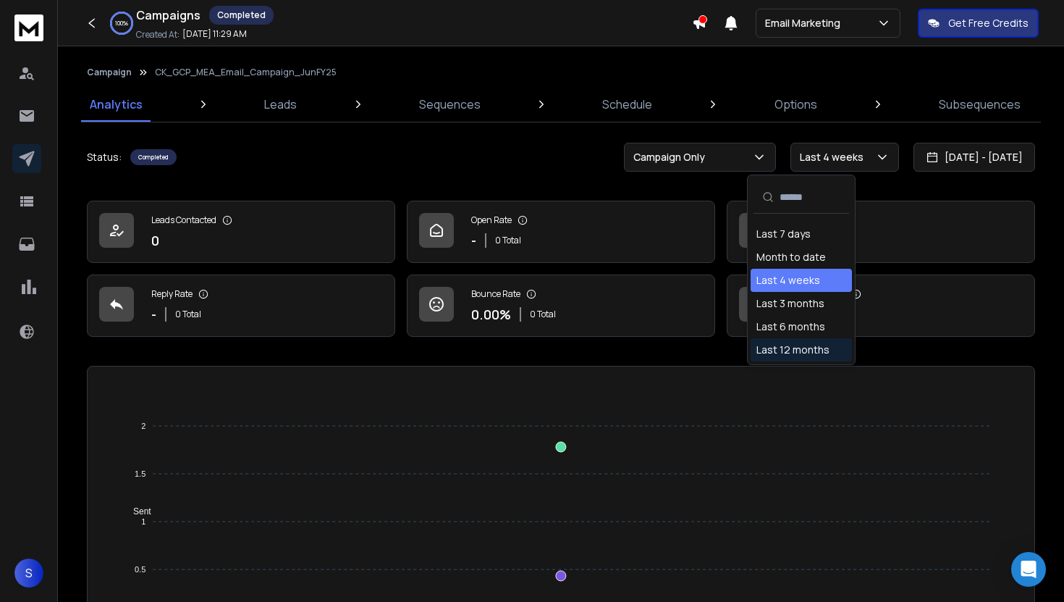
click at [784, 342] on div "Last 12 months" at bounding box center [801, 349] width 101 height 23
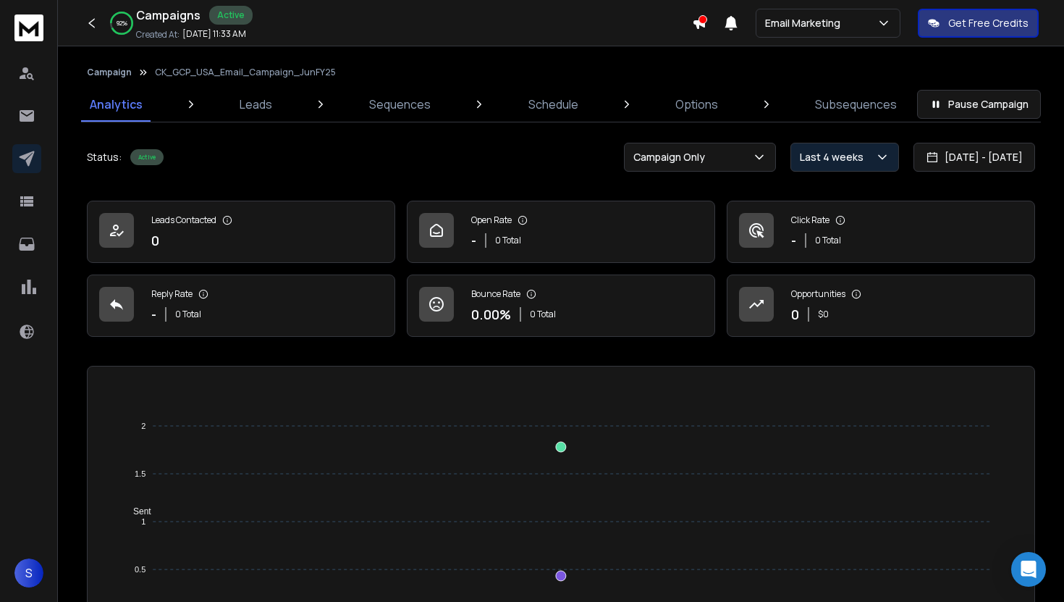
click at [875, 156] on icon "button" at bounding box center [882, 157] width 14 height 14
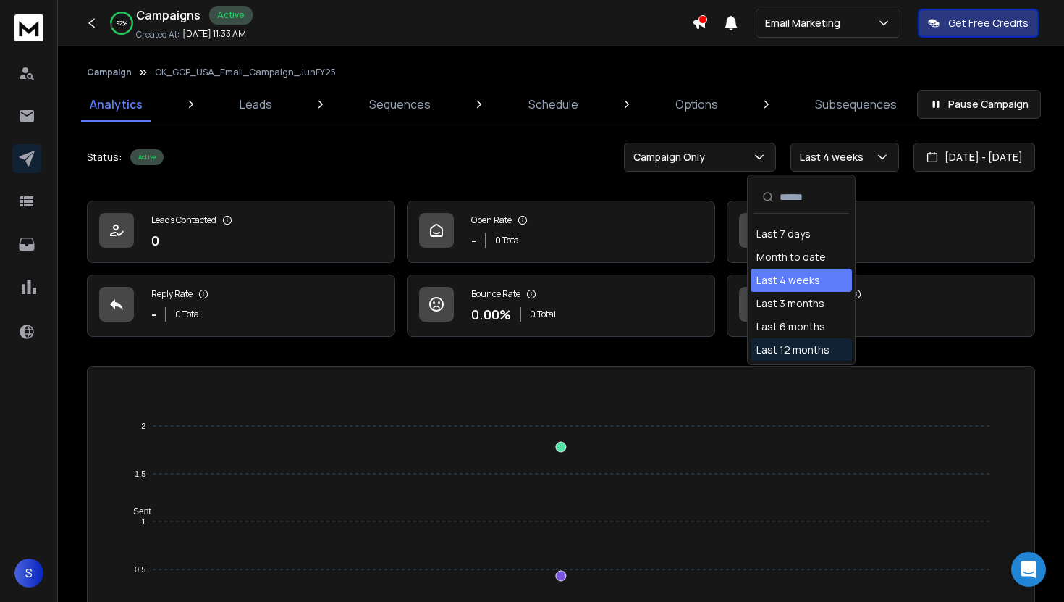
click at [791, 350] on div "Last 12 months" at bounding box center [793, 349] width 73 height 14
